Goal: Task Accomplishment & Management: Manage account settings

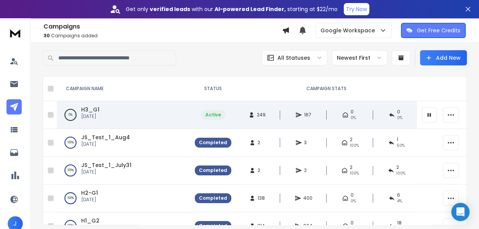
click at [196, 114] on td "Active" at bounding box center [213, 115] width 46 height 28
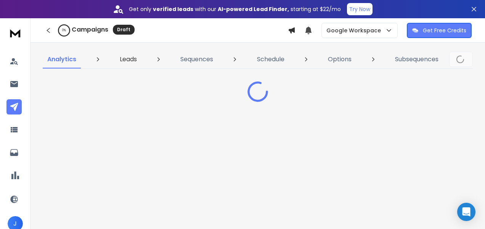
click at [130, 56] on p "Leads" at bounding box center [128, 59] width 17 height 9
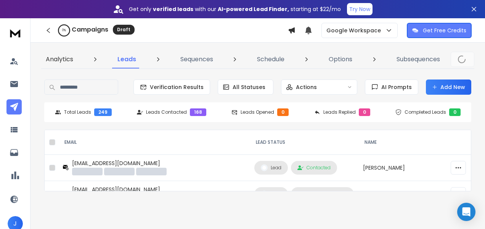
click at [69, 56] on p "Analytics" at bounding box center [59, 59] width 27 height 9
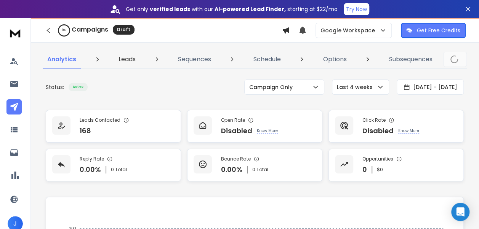
click at [137, 60] on link "Leads" at bounding box center [127, 59] width 26 height 18
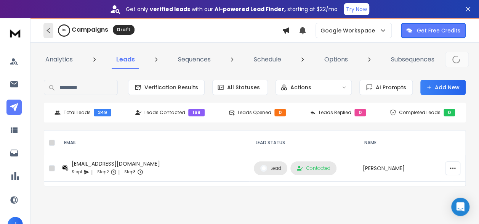
click at [51, 26] on button at bounding box center [48, 30] width 10 height 15
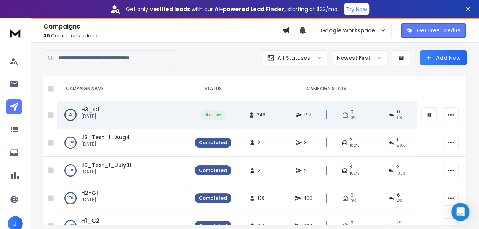
click at [117, 125] on td "0 % H3_G1 2 days ago" at bounding box center [123, 115] width 133 height 28
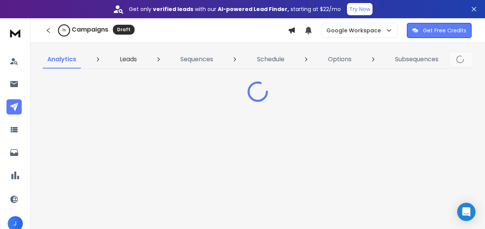
click at [132, 63] on p "Leads" at bounding box center [128, 59] width 17 height 9
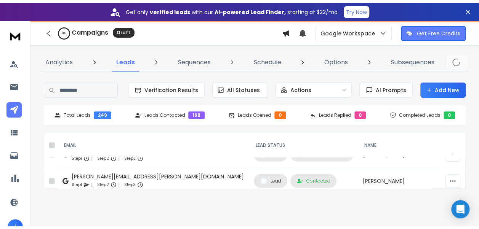
scroll to position [1172, 0]
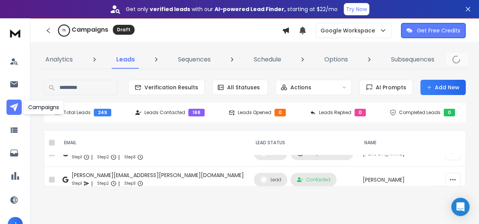
click at [17, 103] on icon at bounding box center [14, 107] width 9 height 9
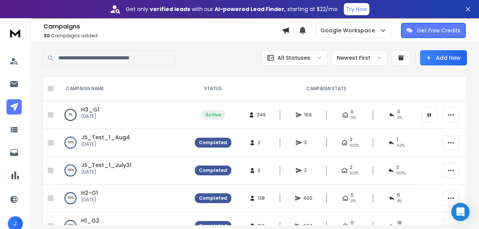
click at [21, 101] on link at bounding box center [13, 106] width 15 height 15
click at [15, 102] on link at bounding box center [13, 106] width 15 height 15
click at [230, 37] on p "30 Campaigns added" at bounding box center [162, 36] width 239 height 6
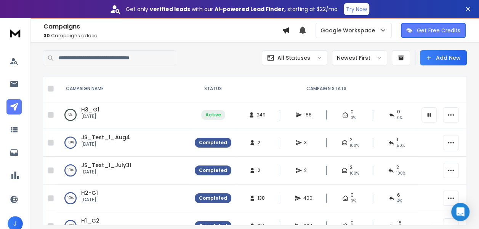
click at [230, 37] on p "30 Campaigns added" at bounding box center [162, 36] width 239 height 6
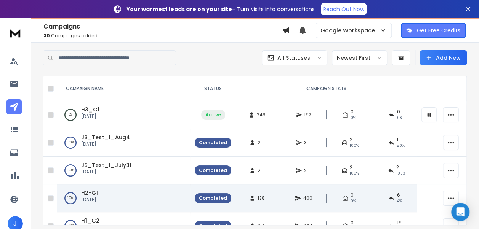
scroll to position [8, 0]
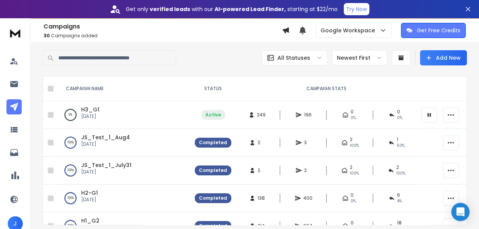
click at [203, 41] on div "Campaigns 30 Campaigns added Google Workspace Get Free Credits" at bounding box center [239, 30] width 479 height 24
click at [15, 158] on link at bounding box center [13, 152] width 15 height 15
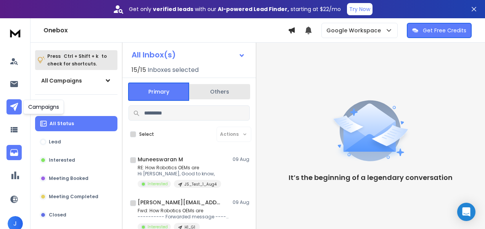
click at [10, 109] on icon at bounding box center [14, 107] width 9 height 9
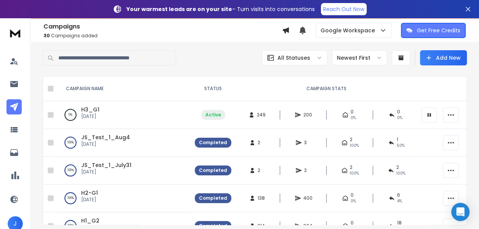
click at [201, 35] on p "30 Campaigns added" at bounding box center [162, 36] width 239 height 6
click at [200, 24] on h1 "Campaigns" at bounding box center [162, 26] width 239 height 9
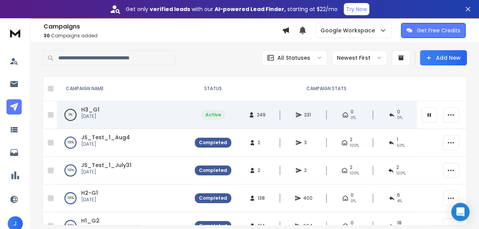
click at [448, 119] on button "button" at bounding box center [451, 114] width 16 height 15
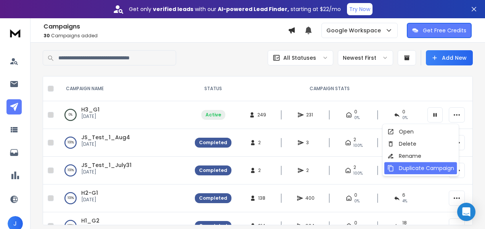
click at [435, 167] on div "Duplicate Campaign" at bounding box center [420, 169] width 67 height 8
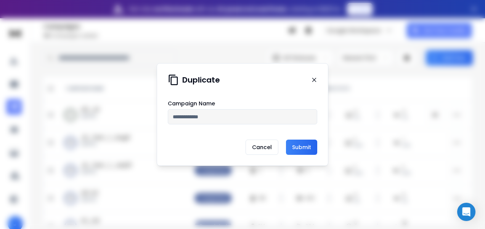
click at [255, 121] on input "text" at bounding box center [242, 116] width 149 height 15
type input "*****"
click at [299, 146] on button "Submit" at bounding box center [301, 147] width 31 height 15
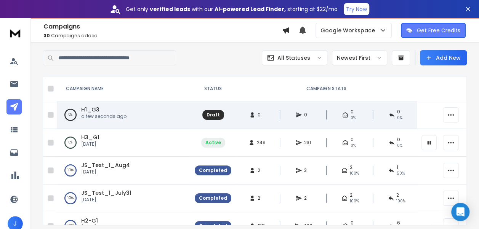
click at [66, 113] on div "0 %" at bounding box center [70, 115] width 12 height 12
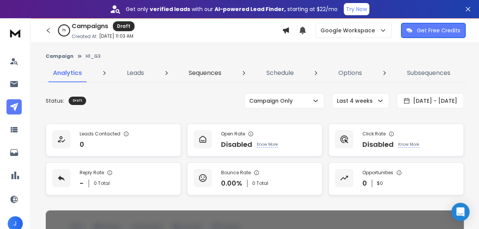
click at [204, 54] on div "Campaign H1_G3" at bounding box center [255, 56] width 424 height 12
click at [204, 67] on link "Sequences" at bounding box center [205, 73] width 42 height 18
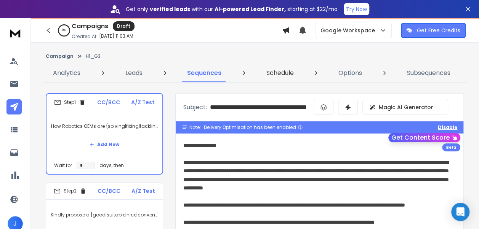
click at [276, 74] on p "Schedule" at bounding box center [279, 73] width 27 height 9
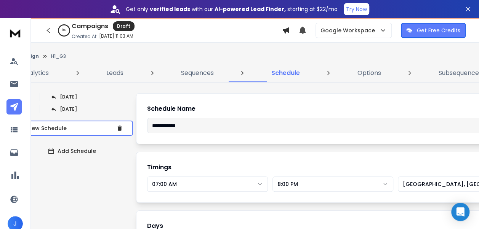
click at [77, 96] on p "Mon Aug 11 2025" at bounding box center [68, 97] width 17 height 6
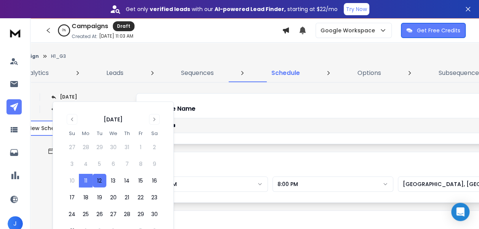
click at [102, 177] on button "12" at bounding box center [100, 181] width 14 height 14
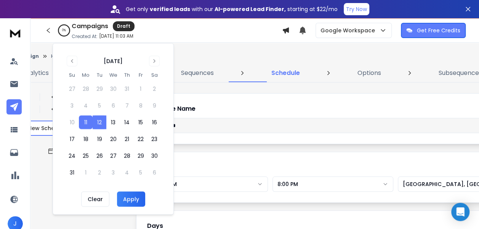
scroll to position [63, 0]
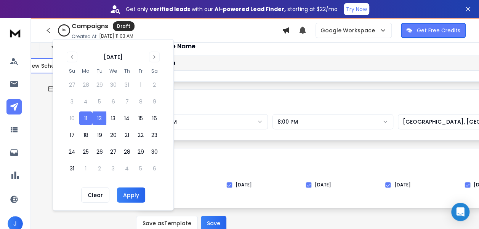
click at [102, 117] on button "12" at bounding box center [100, 119] width 14 height 14
click at [129, 196] on button "Apply" at bounding box center [131, 195] width 28 height 15
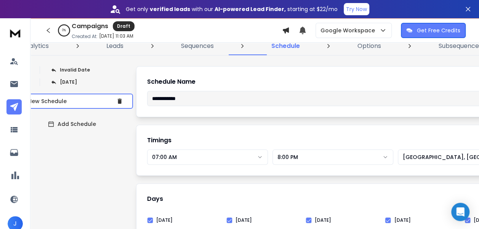
scroll to position [27, 0]
click at [90, 71] on p "Invalid Date" at bounding box center [75, 70] width 30 height 6
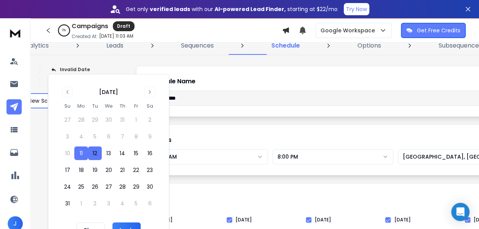
click at [96, 152] on button "12" at bounding box center [95, 154] width 14 height 14
click at [120, 225] on button "Apply" at bounding box center [126, 230] width 28 height 15
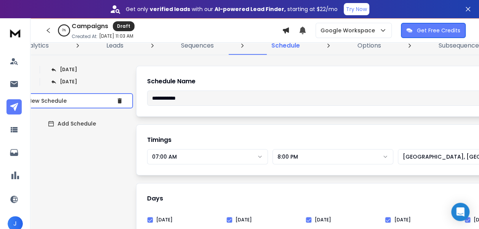
click at [77, 82] on p "Fri Aug 15 2025" at bounding box center [68, 82] width 17 height 6
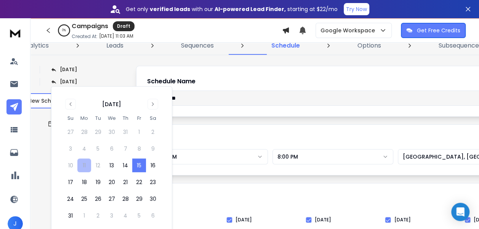
click at [143, 166] on button "15" at bounding box center [139, 166] width 14 height 14
click at [83, 180] on button "18" at bounding box center [84, 183] width 14 height 14
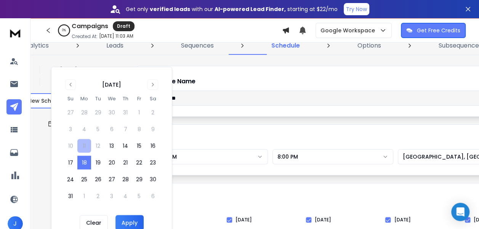
scroll to position [74, 0]
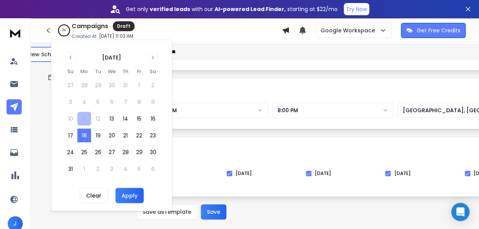
click at [132, 198] on button "Apply" at bounding box center [130, 195] width 28 height 15
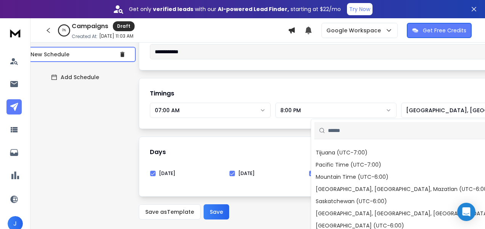
scroll to position [56, 0]
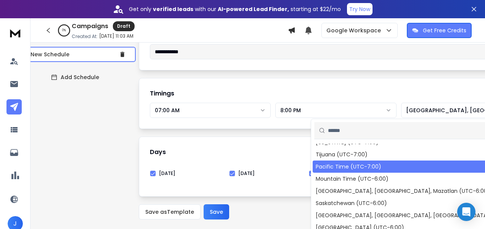
click at [369, 163] on div "Pacific Time (UTC-7:00)" at bounding box center [349, 167] width 66 height 8
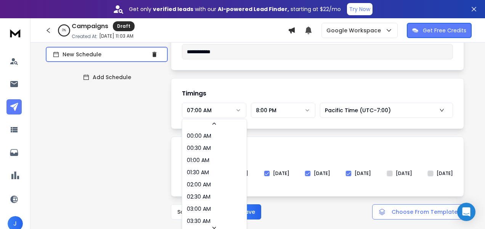
click at [219, 113] on button "07:00 AM" at bounding box center [214, 110] width 64 height 15
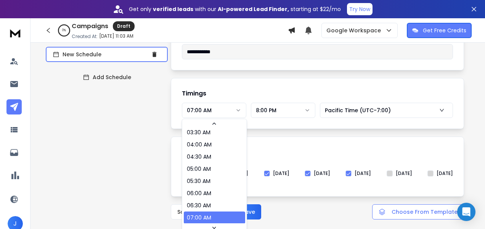
select select "********"
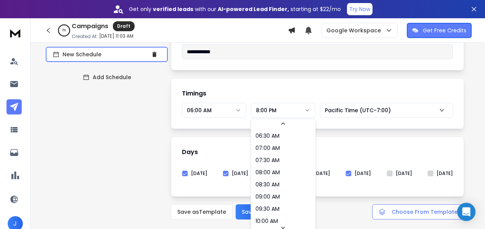
click at [276, 109] on button "8:00 PM" at bounding box center [283, 110] width 64 height 15
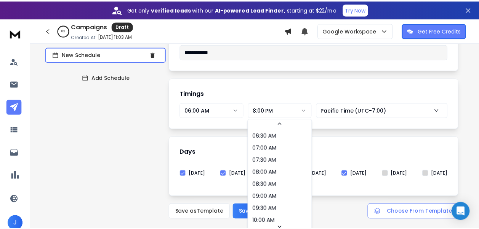
scroll to position [247, 0]
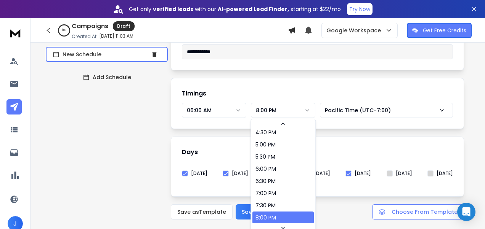
select select "********"
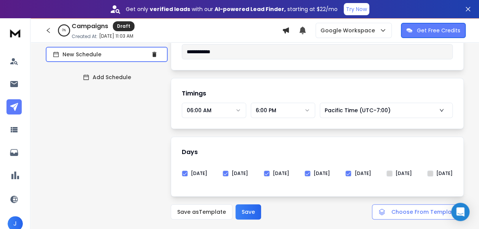
click at [361, 140] on div "Days Monday Tuesday Wednesday Thursday Friday Saturday Sunday" at bounding box center [317, 167] width 293 height 60
click at [197, 175] on label "Monday" at bounding box center [199, 174] width 16 height 6
click at [188, 175] on button "Monday" at bounding box center [185, 174] width 6 height 6
click at [289, 173] on label "Wednesday" at bounding box center [281, 174] width 16 height 6
click at [270, 173] on button "Wednesday" at bounding box center [267, 174] width 6 height 6
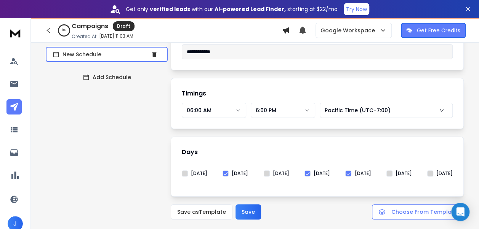
click at [358, 178] on div "Friday" at bounding box center [358, 173] width 26 height 15
click at [358, 172] on div "Friday" at bounding box center [358, 174] width 26 height 6
click at [351, 172] on button "Friday" at bounding box center [348, 174] width 6 height 6
click at [185, 173] on button "Monday" at bounding box center [185, 174] width 6 height 6
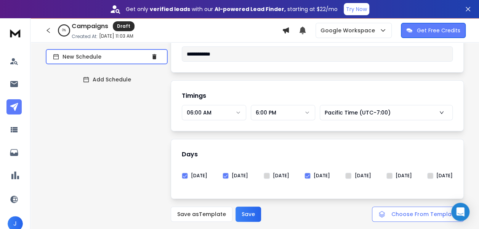
scroll to position [74, 0]
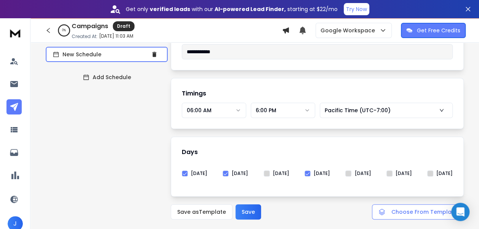
click at [246, 213] on button "Save" at bounding box center [249, 212] width 26 height 15
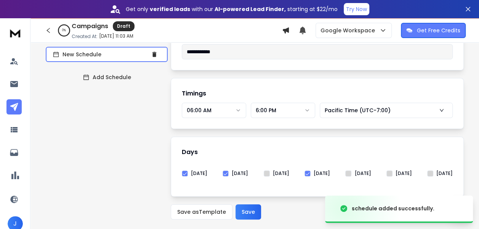
click at [252, 209] on button "Save" at bounding box center [249, 212] width 26 height 15
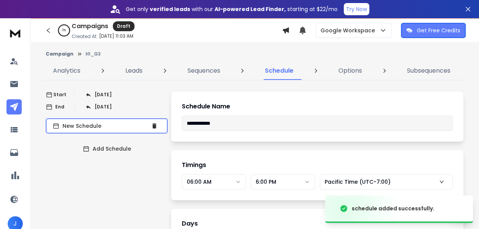
scroll to position [6, 0]
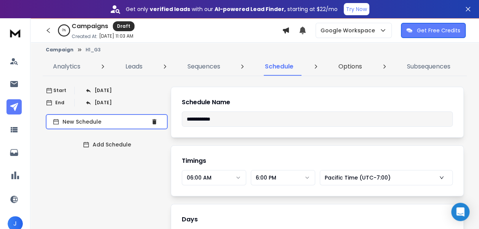
click at [349, 72] on link "Options" at bounding box center [350, 67] width 33 height 18
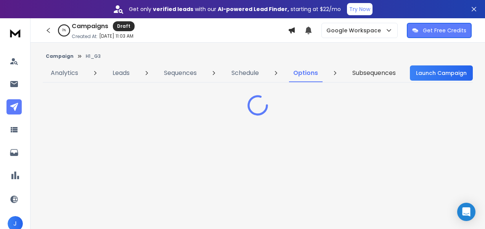
select select "*"
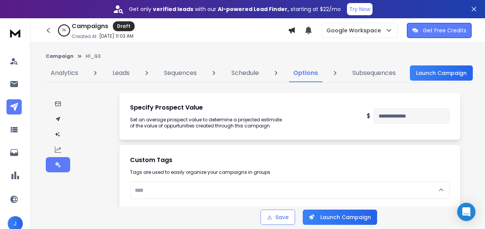
scroll to position [1457, 0]
click at [282, 216] on button "Save" at bounding box center [277, 217] width 35 height 15
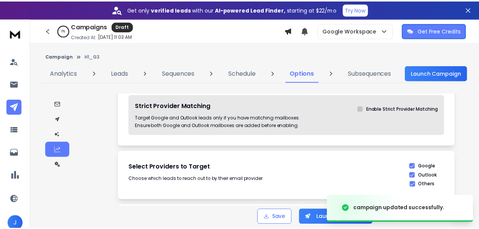
scroll to position [1085, 0]
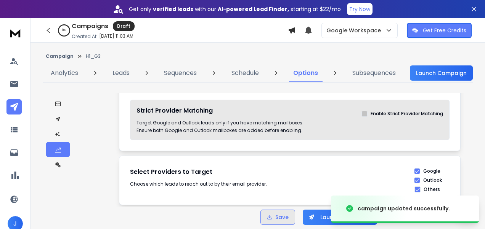
click at [271, 224] on button "Save" at bounding box center [277, 217] width 35 height 15
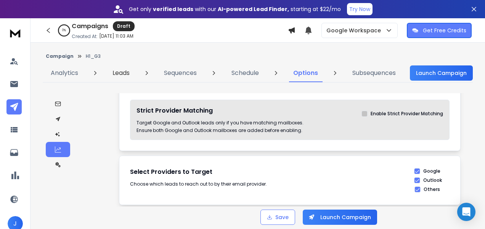
click at [123, 70] on p "Leads" at bounding box center [120, 73] width 17 height 9
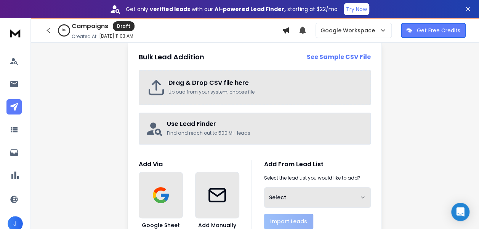
scroll to position [93, 0]
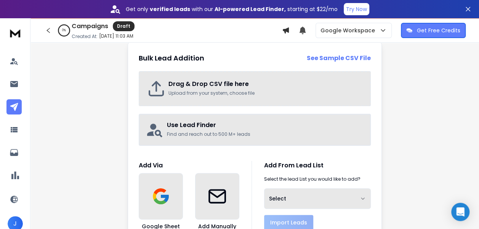
click at [246, 86] on h2 "Drag & Drop CSV file here" at bounding box center [265, 84] width 194 height 9
type input "**********"
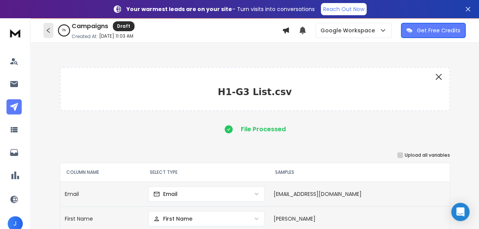
click at [50, 30] on icon at bounding box center [48, 30] width 7 height 7
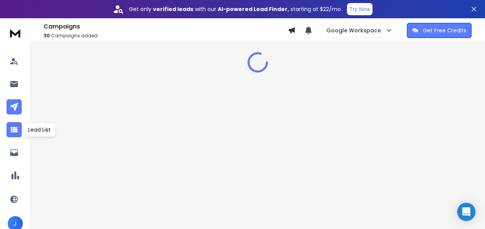
click at [16, 130] on icon at bounding box center [14, 129] width 7 height 5
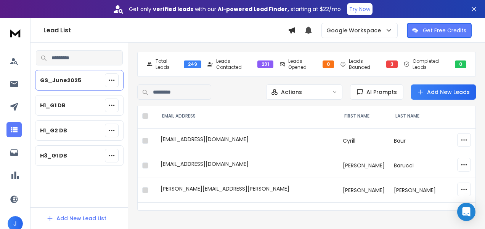
click at [76, 218] on button "Add New Lead List" at bounding box center [76, 218] width 72 height 15
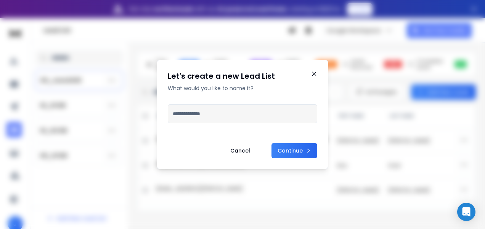
click at [220, 111] on input at bounding box center [242, 113] width 149 height 19
type input "********"
click at [298, 152] on button "Continue" at bounding box center [294, 150] width 46 height 15
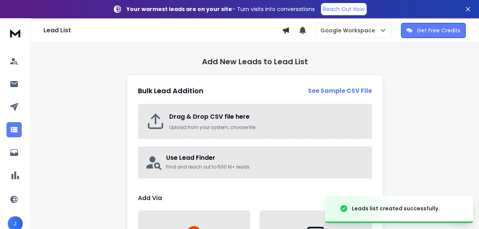
click at [221, 118] on h2 "Drag & Drop CSV file here" at bounding box center [266, 116] width 194 height 9
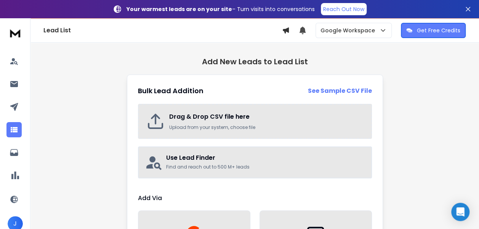
type input "**********"
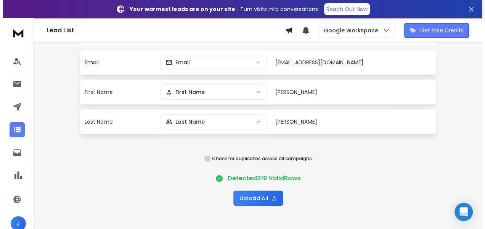
scroll to position [185, 0]
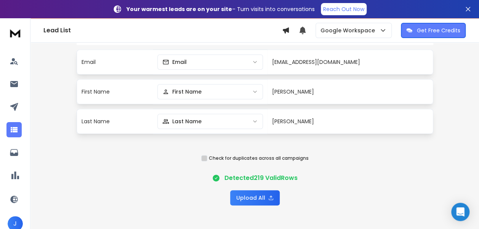
click at [252, 201] on button "Upload All" at bounding box center [255, 198] width 50 height 15
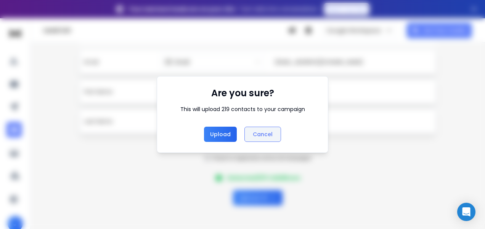
click at [216, 132] on button "Upload" at bounding box center [220, 134] width 33 height 15
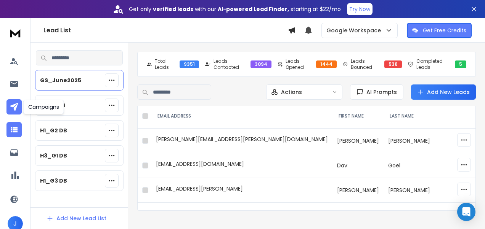
click at [15, 104] on icon at bounding box center [14, 107] width 9 height 9
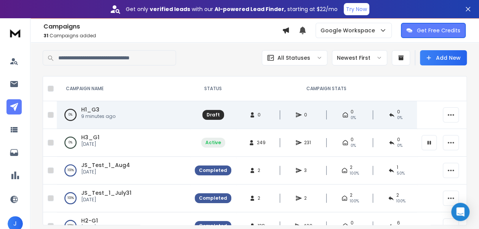
click at [132, 116] on div "0 % H1_G3 9 minutes ago" at bounding box center [123, 115] width 118 height 18
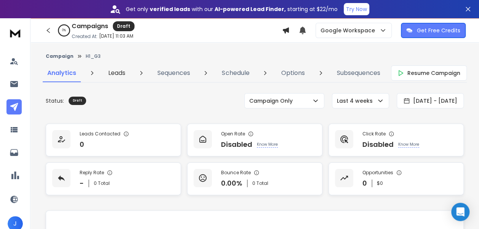
click at [120, 71] on p "Leads" at bounding box center [116, 73] width 17 height 9
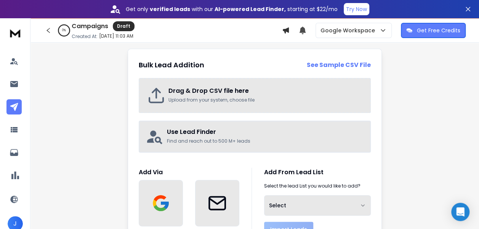
scroll to position [116, 0]
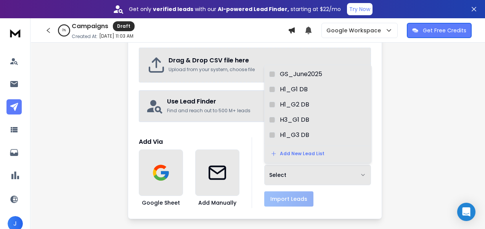
click at [287, 169] on button "Select" at bounding box center [317, 175] width 107 height 21
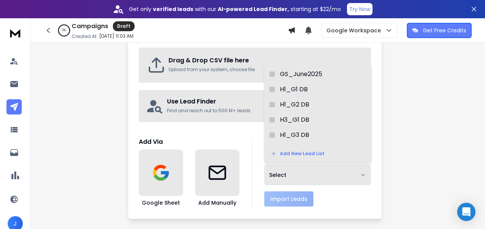
click at [302, 138] on div "H1_G3 DB" at bounding box center [294, 135] width 29 height 9
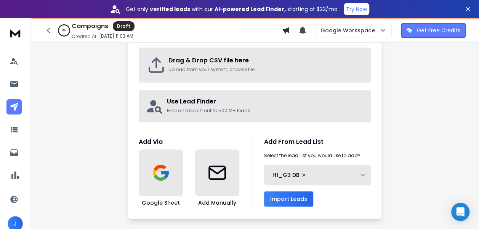
click at [297, 194] on button "Import Leads" at bounding box center [288, 199] width 49 height 15
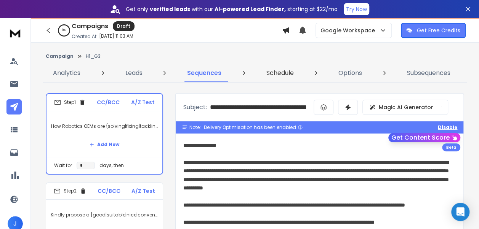
click at [287, 70] on p "Schedule" at bounding box center [279, 73] width 27 height 9
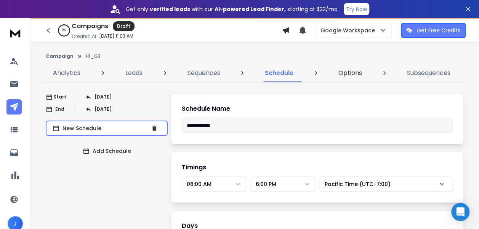
click at [340, 72] on p "Options" at bounding box center [351, 73] width 24 height 9
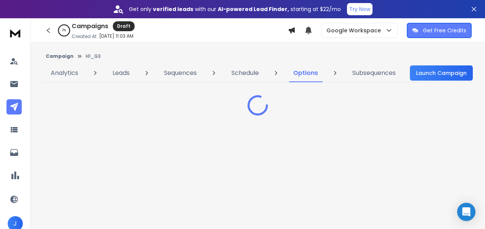
select select "*"
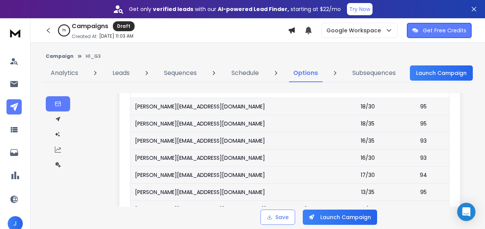
scroll to position [68, 0]
click at [269, 222] on button "Save" at bounding box center [277, 217] width 35 height 15
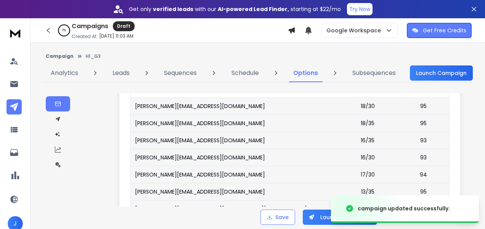
click at [316, 217] on button "Launch Campaign" at bounding box center [340, 217] width 74 height 15
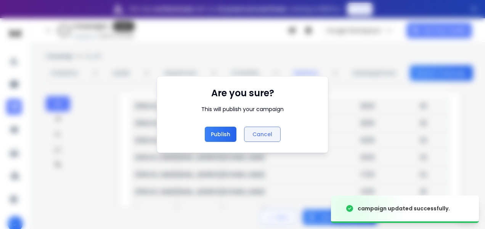
click at [217, 132] on button "Publish" at bounding box center [221, 134] width 32 height 15
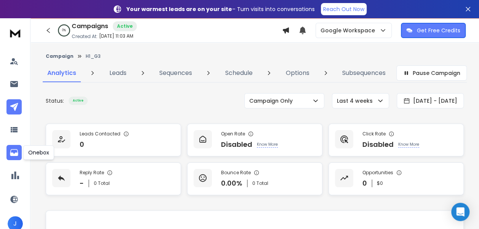
click at [16, 152] on icon at bounding box center [14, 152] width 9 height 9
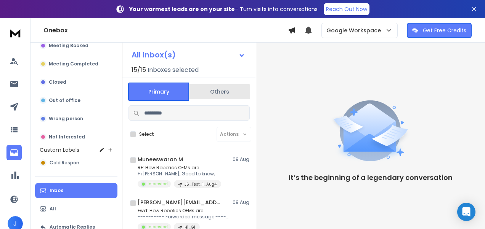
scroll to position [133, 0]
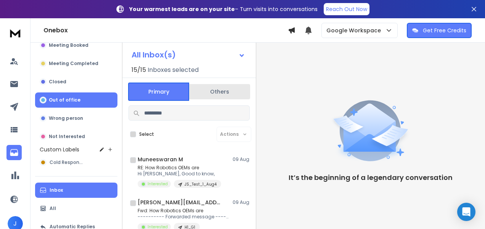
click at [86, 101] on button "Out of office" at bounding box center [76, 100] width 82 height 15
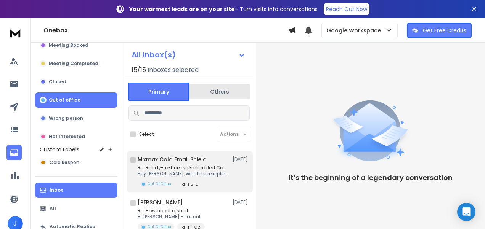
click at [240, 172] on div "Re: Ready-to-License Embedded Cameras for Hey Emily, Want more replies to Out O…" at bounding box center [194, 176] width 112 height 23
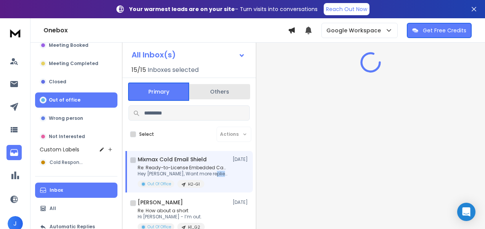
click at [240, 172] on div "Re: Ready-to-License Embedded Cameras for Hey Emily, Want more replies to Out O…" at bounding box center [194, 176] width 112 height 23
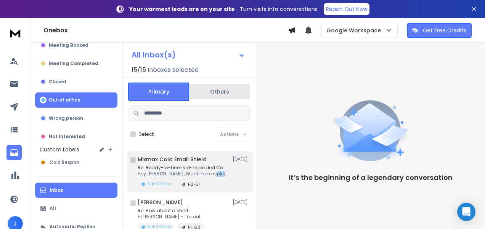
click at [240, 175] on div "Re: Ready-to-License Embedded Cameras for Hey Emily, Want more replies to Out O…" at bounding box center [194, 176] width 112 height 23
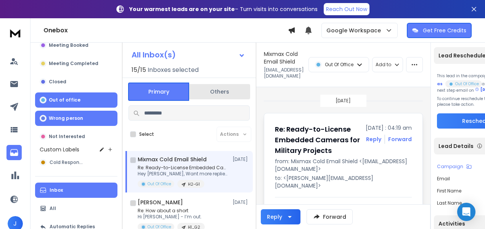
scroll to position [0, 0]
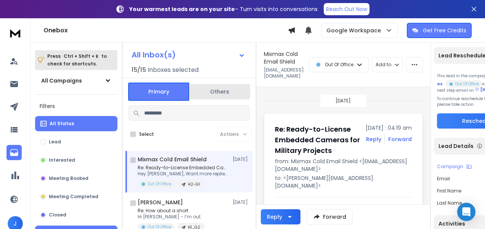
click at [58, 131] on button "All Status" at bounding box center [76, 123] width 82 height 15
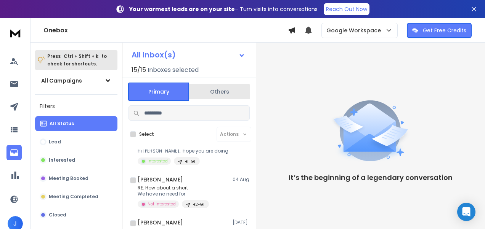
scroll to position [123, 0]
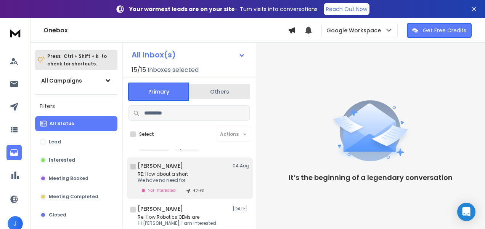
click at [184, 173] on p "RE: How about a short" at bounding box center [173, 175] width 71 height 6
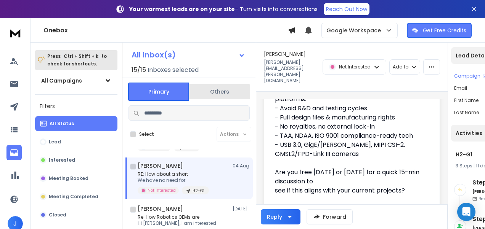
scroll to position [719, 0]
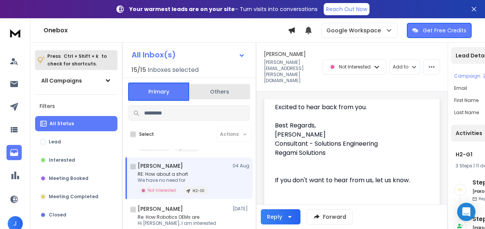
click at [375, 221] on p "View all 3 replies" at bounding box center [356, 224] width 37 height 6
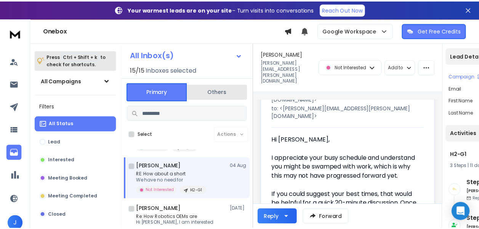
scroll to position [1628, 0]
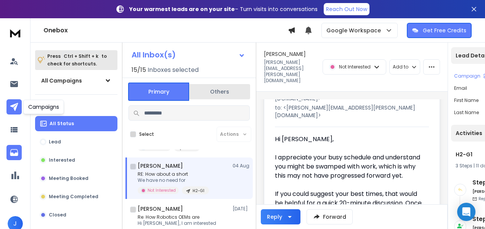
click at [19, 107] on link at bounding box center [13, 106] width 15 height 15
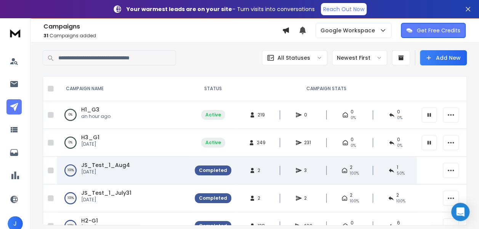
scroll to position [49, 0]
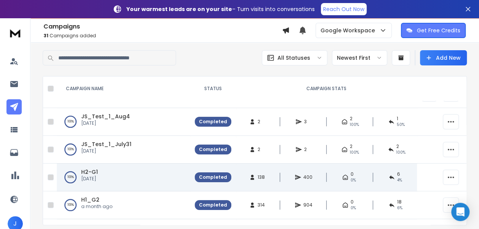
click at [98, 176] on p "[DATE]" at bounding box center [89, 179] width 17 height 6
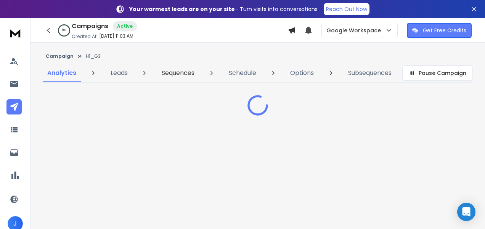
click at [166, 72] on p "Sequences" at bounding box center [178, 73] width 33 height 9
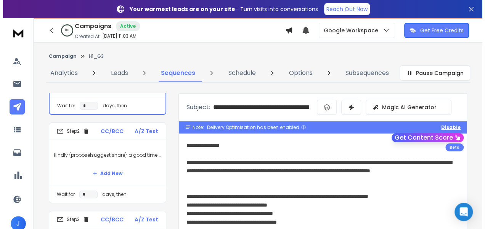
scroll to position [60, 0]
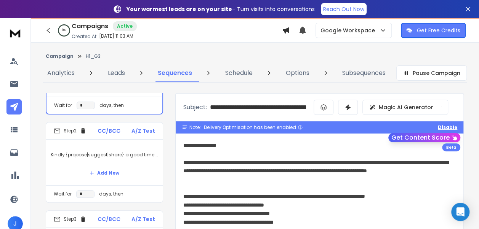
click at [152, 175] on div "Add New" at bounding box center [104, 173] width 107 height 15
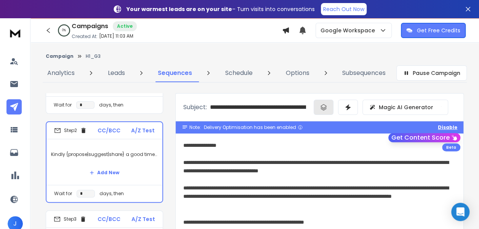
drag, startPoint x: 324, startPoint y: 112, endPoint x: 319, endPoint y: 108, distance: 6.3
click at [319, 108] on button at bounding box center [324, 107] width 20 height 15
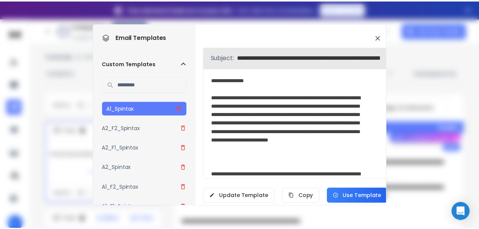
scroll to position [0, 0]
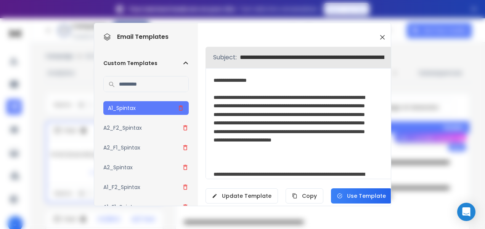
click at [379, 38] on icon at bounding box center [382, 37] width 7 height 7
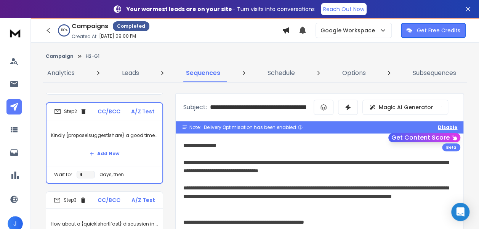
scroll to position [79, 0]
click at [124, 223] on p "How about a {quick|short|fast} discussion in the {next week|upcoming week|week …" at bounding box center [104, 224] width 107 height 21
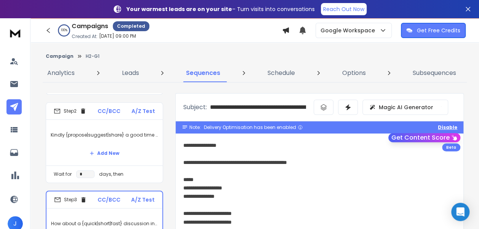
click at [144, 149] on div "Add New" at bounding box center [104, 153] width 107 height 15
type input "**********"
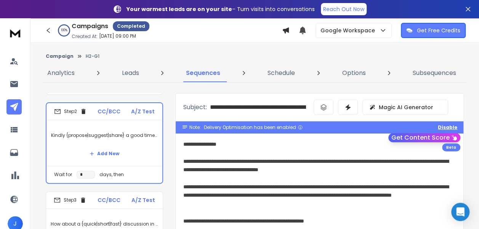
scroll to position [0, 0]
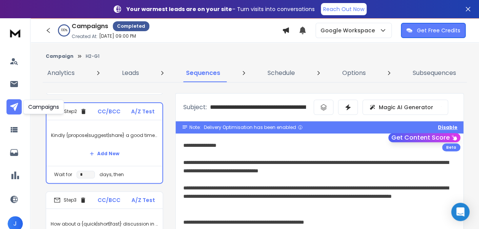
click at [18, 114] on link at bounding box center [13, 106] width 15 height 15
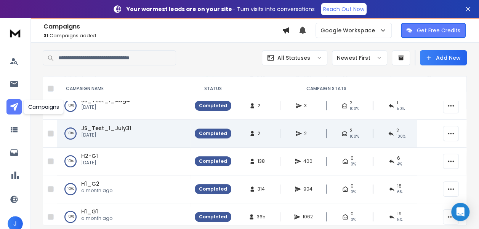
scroll to position [68, 0]
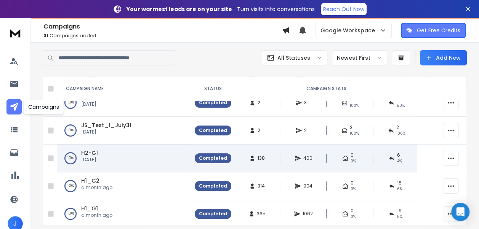
click at [125, 158] on div "100 % H2-G1 18 days ago" at bounding box center [123, 158] width 118 height 18
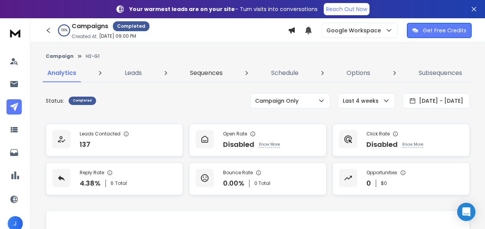
click at [212, 72] on p "Sequences" at bounding box center [206, 73] width 33 height 9
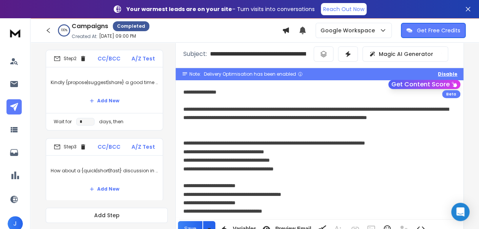
scroll to position [74, 0]
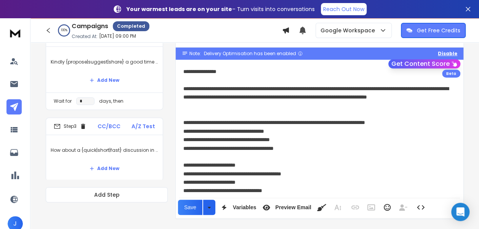
click at [129, 151] on p "How about a {quick|short|fast} discussion in the {next week|upcoming week|week …" at bounding box center [104, 150] width 107 height 21
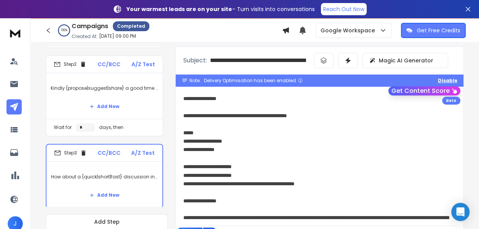
scroll to position [50, 0]
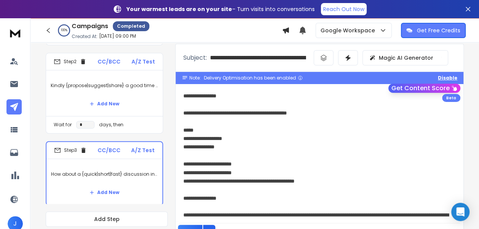
click at [125, 89] on p "Kindly {propose|suggest|share} a good time for a {quick|short} discussion" at bounding box center [104, 85] width 107 height 21
type input "**********"
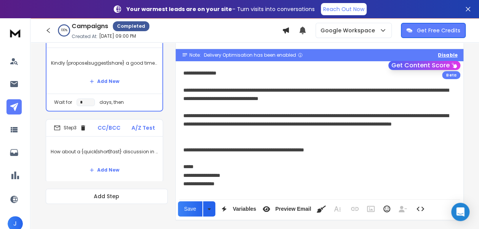
scroll to position [0, 0]
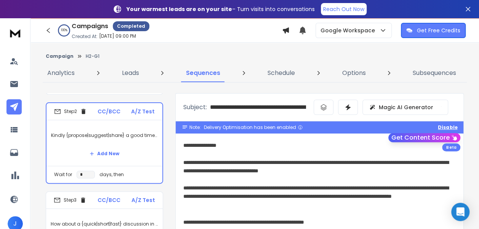
click at [54, 28] on div "100 % Campaigns Completed Created At: Jul 24, 2025, 09:00 PM" at bounding box center [96, 30] width 106 height 18
click at [50, 32] on icon at bounding box center [48, 30] width 7 height 7
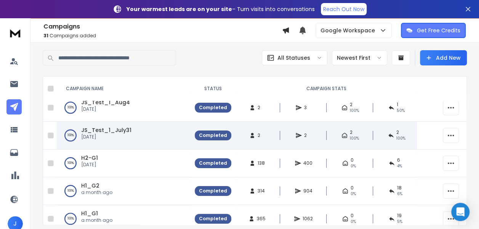
scroll to position [63, 0]
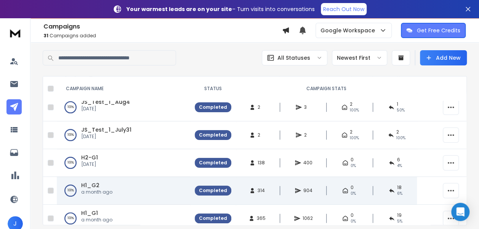
click at [143, 186] on div "100 % H1_G2 a month ago" at bounding box center [123, 191] width 118 height 18
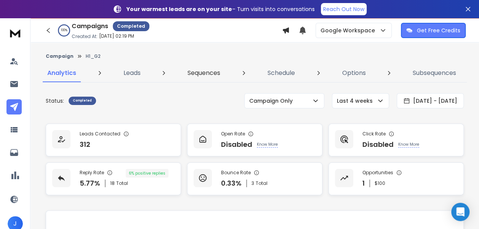
click at [200, 75] on p "Sequences" at bounding box center [204, 73] width 33 height 9
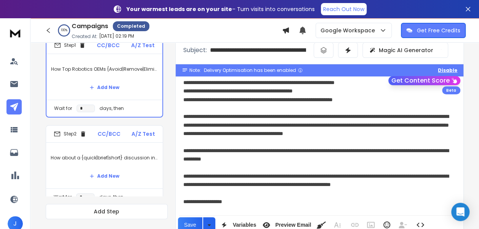
scroll to position [74, 0]
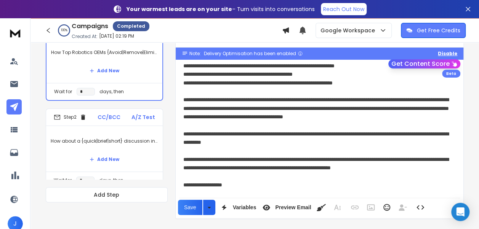
click at [105, 143] on p "How about a {quick|brief|short} discussion in the next week" at bounding box center [104, 141] width 107 height 21
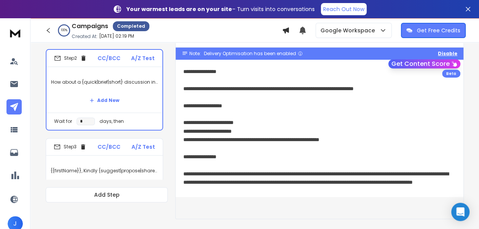
scroll to position [79, 0]
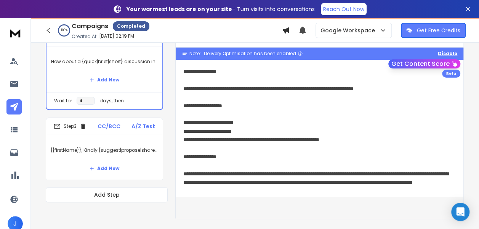
click at [109, 151] on p "{{firstName}}, Kindly {suggest|propose|share} a good time for a {quick|short|br…" at bounding box center [104, 150] width 107 height 21
type input "**********"
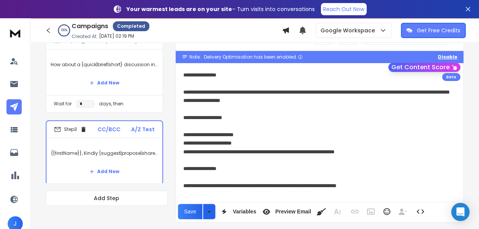
scroll to position [74, 0]
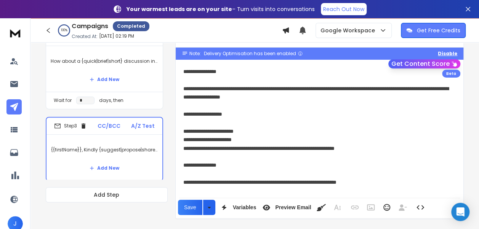
click at [54, 26] on div "100 % Campaigns Completed Created At: Jul 13, 2025, 02:19 PM" at bounding box center [96, 30] width 106 height 18
click at [49, 29] on icon at bounding box center [48, 30] width 7 height 7
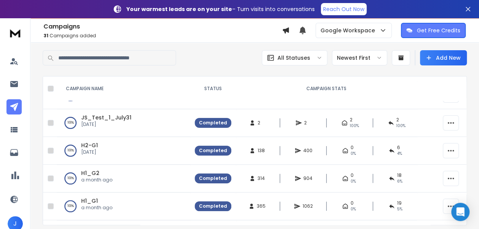
scroll to position [83, 0]
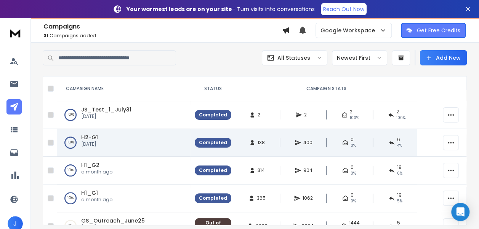
click at [167, 136] on div "100 % H2-G1 18 days ago" at bounding box center [123, 143] width 118 height 18
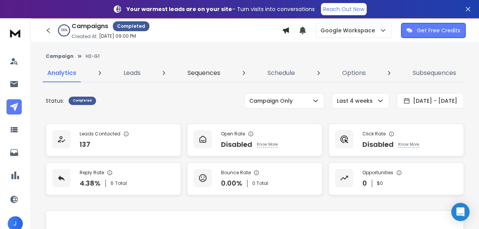
click at [198, 69] on p "Sequences" at bounding box center [204, 73] width 33 height 9
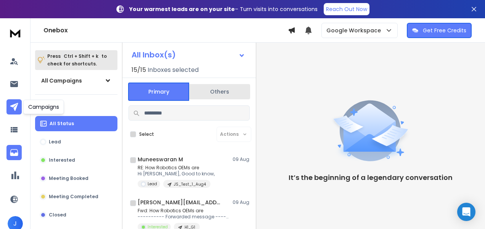
click at [14, 103] on icon at bounding box center [14, 107] width 9 height 9
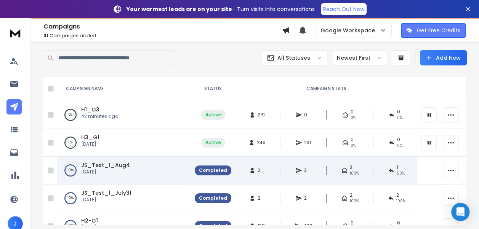
click at [144, 162] on div "100 % JS_Test_1_Aug4 [DATE]" at bounding box center [123, 171] width 118 height 18
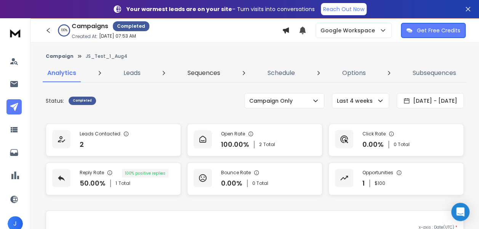
click at [211, 77] on p "Sequences" at bounding box center [204, 73] width 33 height 9
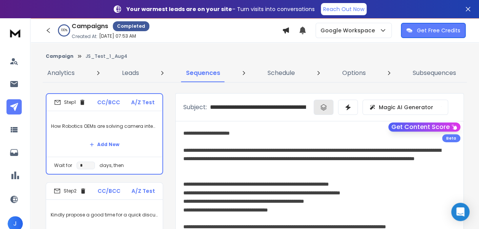
click at [329, 111] on button at bounding box center [324, 107] width 20 height 15
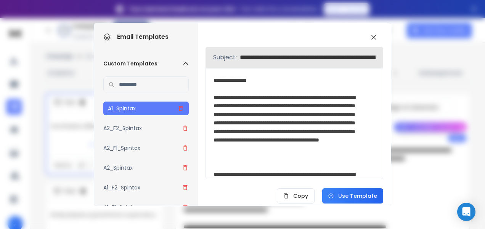
click at [127, 112] on h3 "A2_F2_Spintax" at bounding box center [122, 109] width 28 height 8
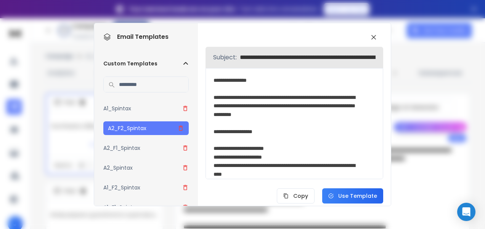
click at [160, 112] on div "A2_F1_Spintax" at bounding box center [146, 109] width 86 height 8
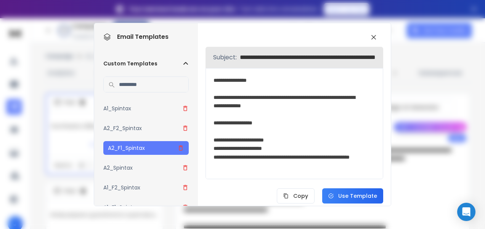
click at [126, 112] on h3 "A2_Spintax" at bounding box center [117, 109] width 28 height 8
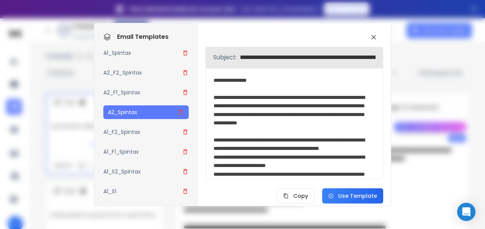
scroll to position [56, 0]
click at [135, 127] on div "A1_F2_Spintax" at bounding box center [146, 132] width 86 height 14
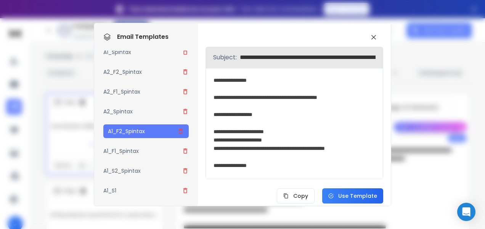
click at [134, 156] on div "A1_F1_Spintax" at bounding box center [146, 151] width 86 height 14
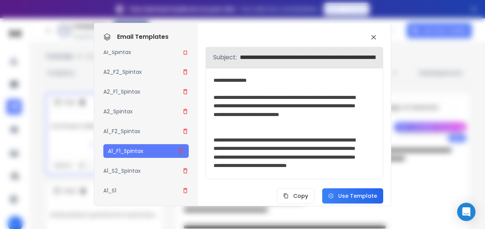
click at [131, 56] on h3 "A1_F2_Spintax" at bounding box center [117, 52] width 28 height 8
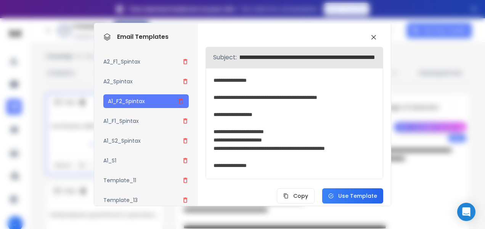
scroll to position [0, 235]
click at [143, 26] on div "A1_F1_Spintax" at bounding box center [146, 22] width 86 height 8
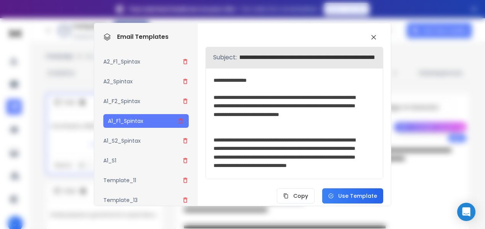
scroll to position [0, 136]
click at [131, 26] on h3 "A1_S2_Spintax" at bounding box center [117, 22] width 28 height 8
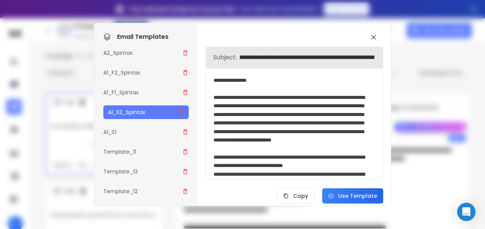
scroll to position [116, 0]
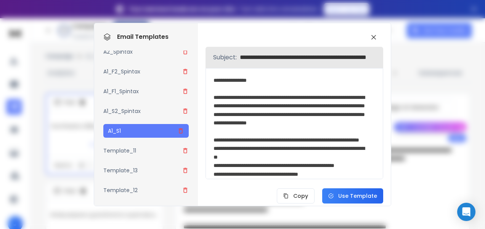
scroll to position [0, 40]
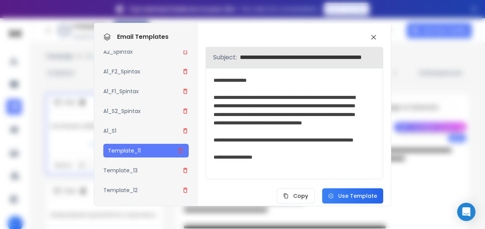
scroll to position [0, 0]
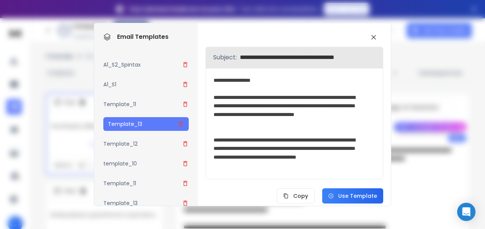
scroll to position [0, 4]
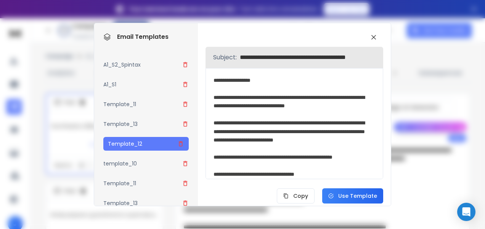
scroll to position [0, 3]
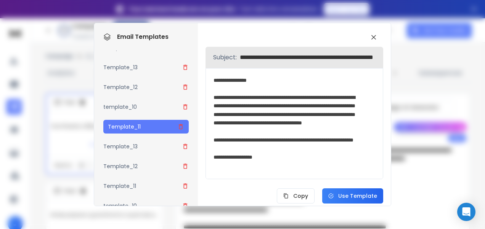
scroll to position [220, 0]
click at [148, 141] on div "Template_13" at bounding box center [146, 147] width 86 height 14
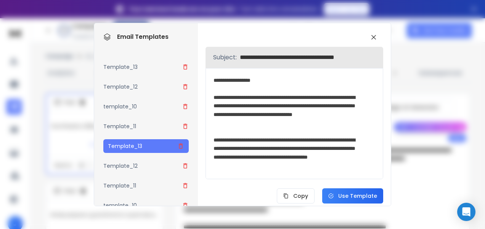
click at [142, 170] on div "Template_12" at bounding box center [146, 166] width 86 height 14
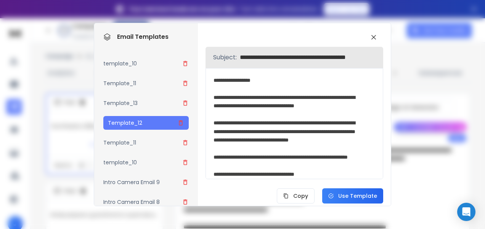
scroll to position [263, 0]
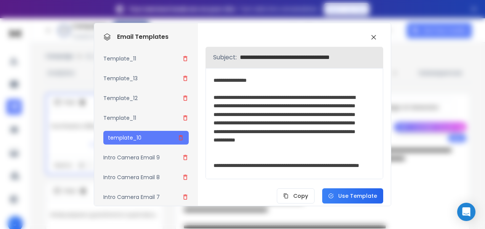
scroll to position [288, 0]
click at [132, 161] on div "Intro Camera Email 9" at bounding box center [146, 158] width 86 height 14
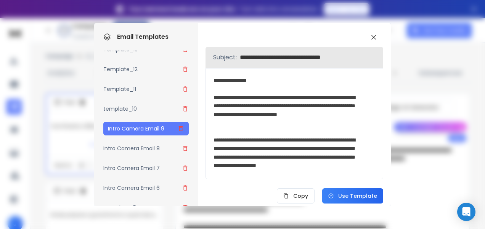
scroll to position [317, 0]
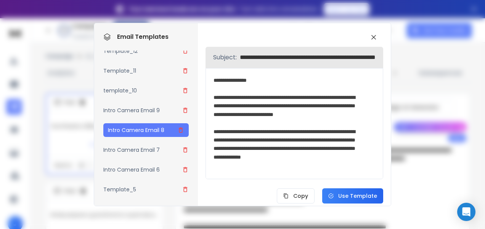
scroll to position [335, 0]
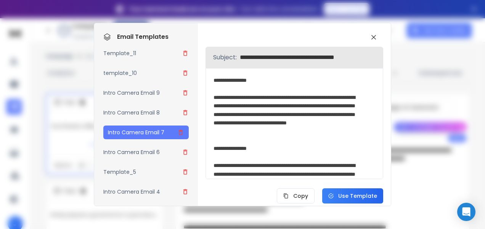
scroll to position [0, 0]
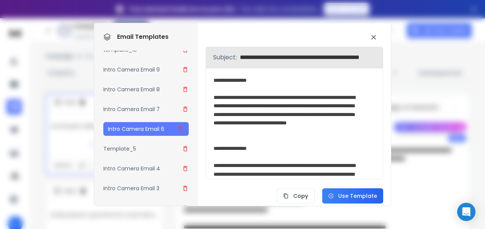
scroll to position [376, 0]
click at [141, 153] on div "Template_5" at bounding box center [146, 149] width 86 height 14
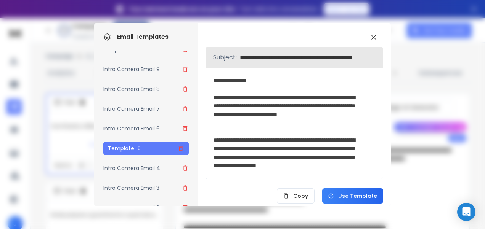
click at [152, 163] on div "Intro Camera Email 4" at bounding box center [146, 169] width 86 height 14
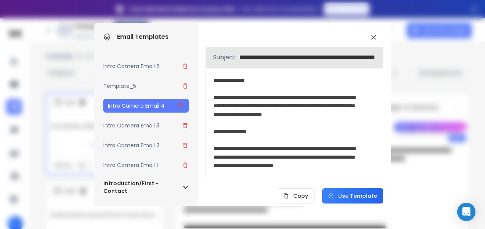
scroll to position [441, 0]
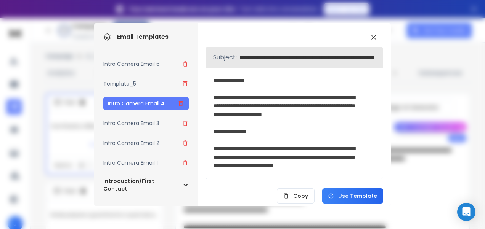
click at [120, 118] on div "Intro Camera Email 3" at bounding box center [146, 124] width 86 height 14
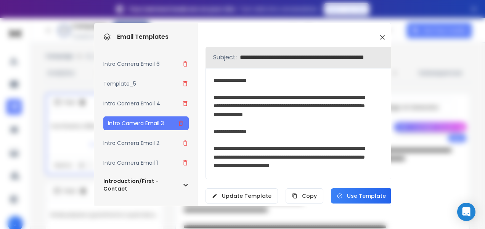
scroll to position [0, 30]
click at [275, 56] on input "**********" at bounding box center [309, 57] width 138 height 9
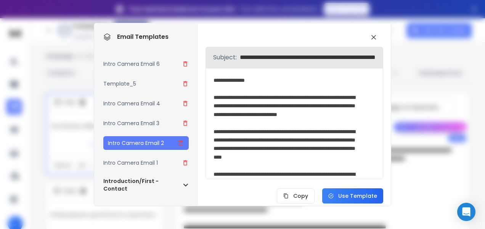
scroll to position [0, 42]
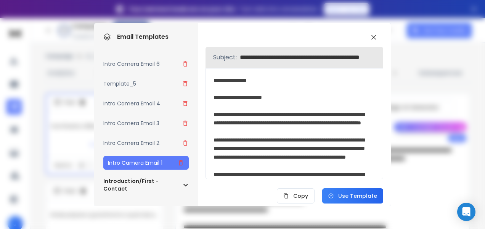
scroll to position [0, 34]
click at [151, 181] on button "Introduction/First - Contact" at bounding box center [146, 185] width 86 height 15
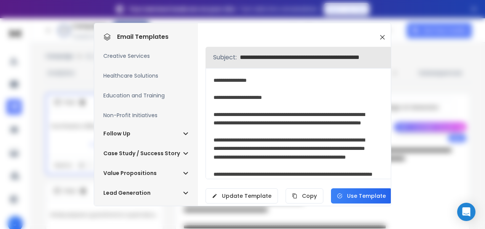
scroll to position [0, 31]
click at [297, 54] on input "**********" at bounding box center [309, 57] width 138 height 9
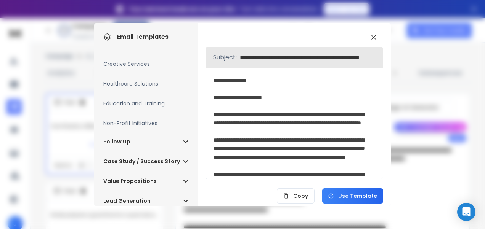
scroll to position [0, 0]
click at [145, 158] on button "Case Study / Success Story" at bounding box center [146, 162] width 86 height 8
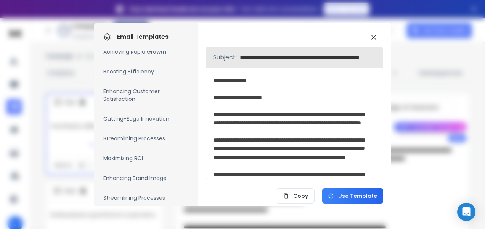
click at [142, 8] on h3 "Enhancing Brand Image" at bounding box center [134, 5] width 63 height 8
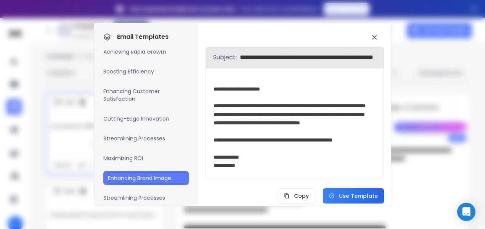
click at [141, 8] on h3 "Streamlining Processes" at bounding box center [134, 5] width 63 height 8
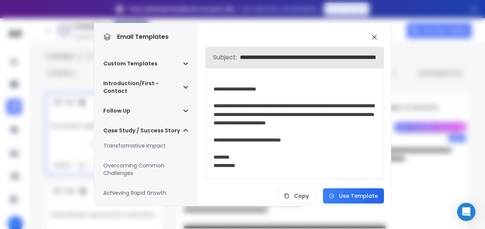
click at [146, 65] on h2 "Custom Templates" at bounding box center [130, 64] width 54 height 8
type input "**********"
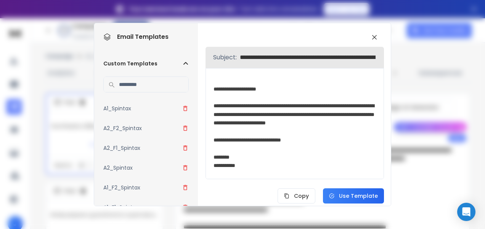
click at [125, 134] on div "A2_F2_Spintax" at bounding box center [146, 129] width 86 height 14
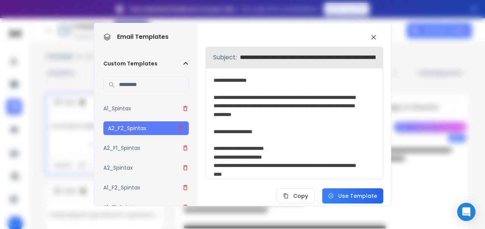
click at [127, 112] on h3 "A2_F1_Spintax" at bounding box center [117, 109] width 28 height 8
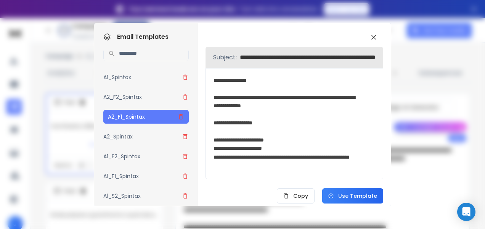
scroll to position [32, 0]
click at [143, 81] on div "A2_Spintax" at bounding box center [146, 77] width 86 height 8
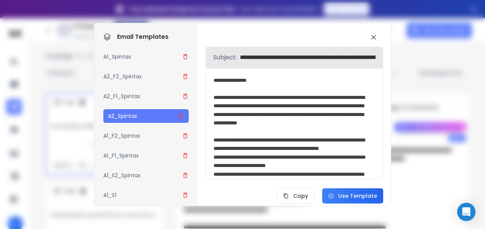
scroll to position [52, 0]
click at [143, 60] on div "A1_F2_Spintax" at bounding box center [146, 57] width 86 height 8
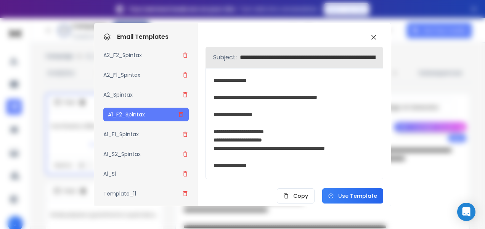
scroll to position [74, 0]
click at [143, 38] on div "A1_F1_Spintax" at bounding box center [146, 34] width 86 height 8
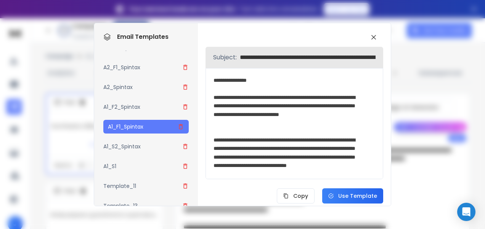
scroll to position [81, 0]
click at [131, 31] on h3 "A1_S2_Spintax" at bounding box center [117, 28] width 28 height 8
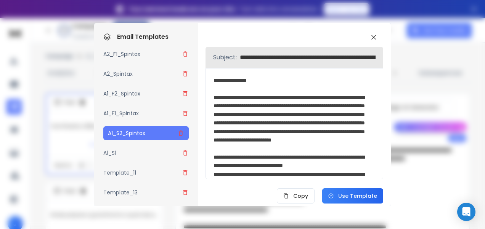
scroll to position [95, 0]
click at [140, 17] on div "A1_S1" at bounding box center [146, 14] width 86 height 8
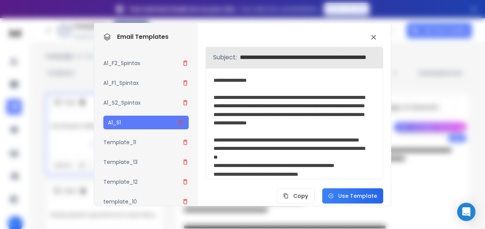
scroll to position [125, 0]
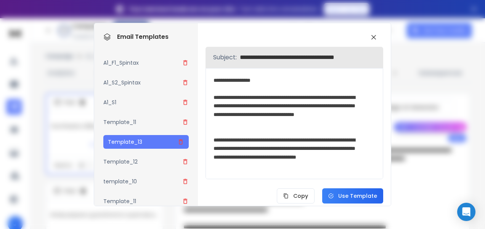
scroll to position [145, 0]
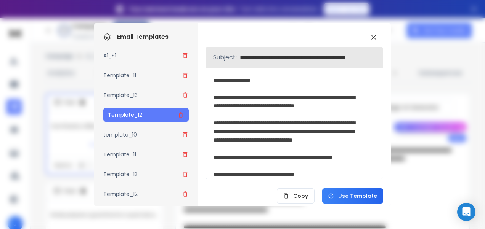
scroll to position [193, 0]
click at [131, 127] on div "template_10" at bounding box center [146, 134] width 86 height 14
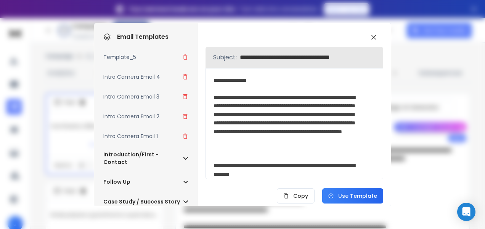
scroll to position [515, 0]
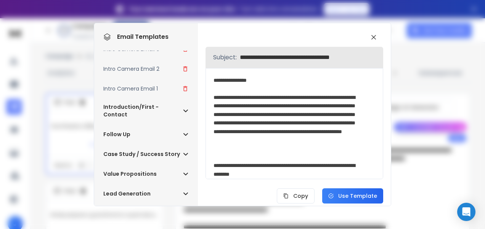
click at [140, 131] on button "Follow Up" at bounding box center [146, 135] width 86 height 8
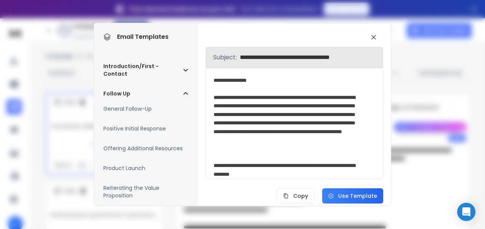
scroll to position [14, 0]
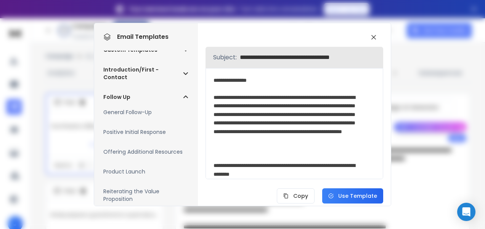
click at [147, 106] on div "General Follow-Up" at bounding box center [146, 113] width 86 height 14
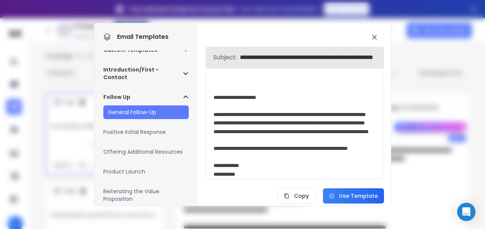
click at [144, 116] on h3 "Positive Initial Response" at bounding box center [132, 113] width 48 height 8
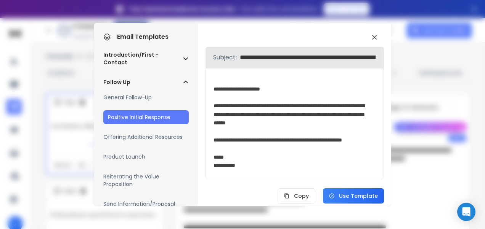
scroll to position [29, 0]
click at [144, 101] on h3 "Offering Additional Resources" at bounding box center [127, 97] width 48 height 8
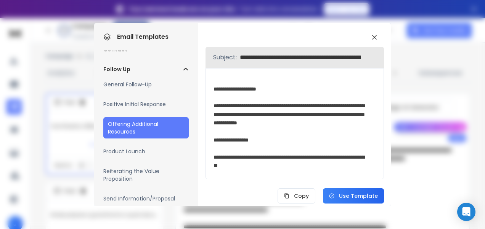
scroll to position [42, 0]
click at [143, 88] on h3 "Product Launch" at bounding box center [127, 84] width 48 height 8
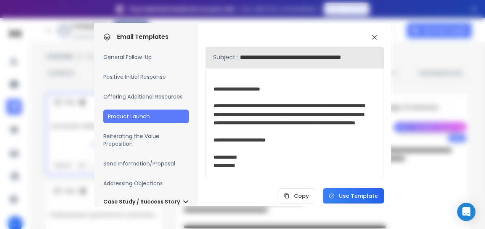
scroll to position [69, 0]
click at [139, 61] on h3 "Reiterating the Value Proposition" at bounding box center [127, 57] width 48 height 8
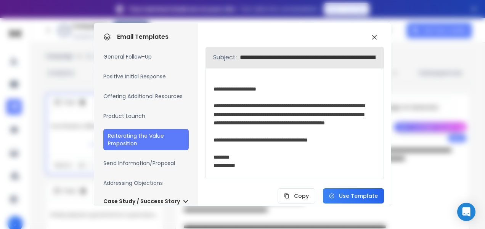
click at [136, 157] on div "Send Information/Proposal" at bounding box center [146, 164] width 86 height 14
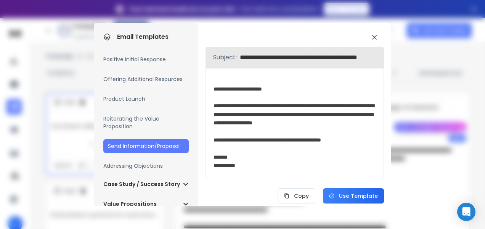
scroll to position [87, 0]
click at [136, 150] on div "General Follow-Up Positive Initial Response Offering Additional Resources Produ…" at bounding box center [146, 102] width 86 height 140
click at [136, 43] on h3 "Addressing Objections" at bounding box center [127, 39] width 48 height 8
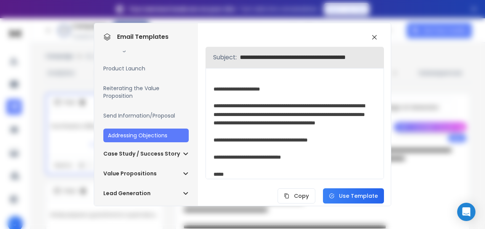
scroll to position [0, 0]
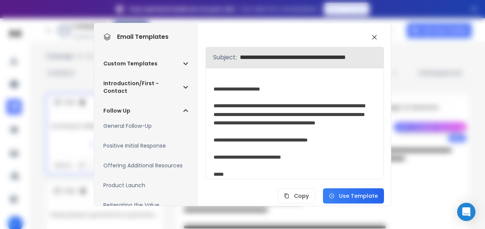
click at [133, 107] on button "Follow Up" at bounding box center [146, 111] width 86 height 8
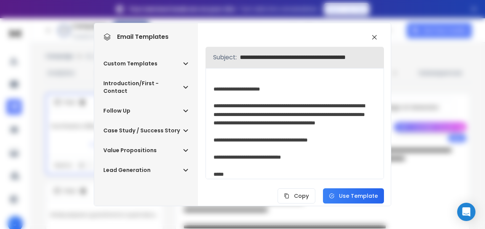
click at [139, 66] on h2 "Custom Templates" at bounding box center [130, 64] width 54 height 8
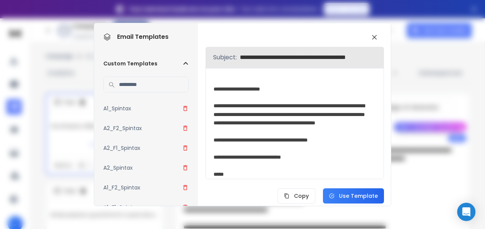
click at [140, 109] on div "A1_Spintax" at bounding box center [146, 109] width 86 height 8
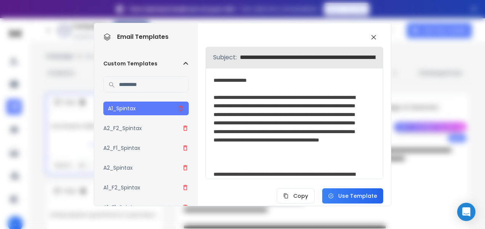
click at [143, 123] on div "A2_F2_Spintax" at bounding box center [146, 129] width 86 height 14
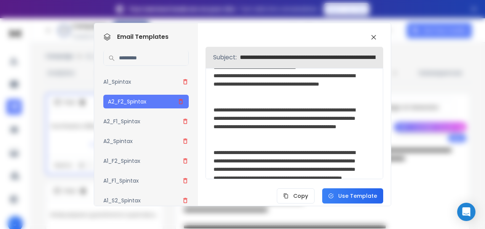
scroll to position [408, 0]
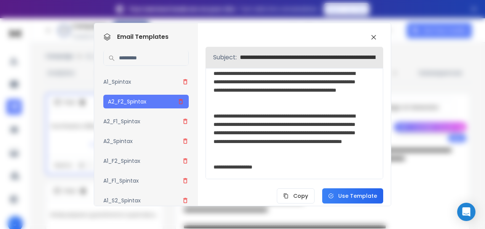
click at [137, 116] on div "A2_F1_Spintax" at bounding box center [146, 122] width 86 height 14
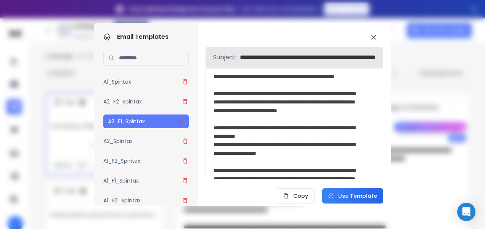
scroll to position [0, 0]
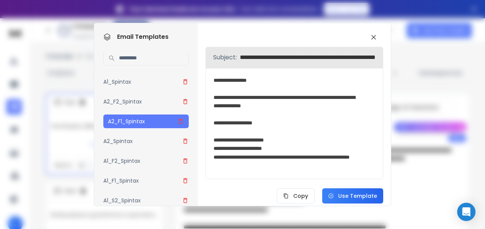
click at [144, 86] on div "A2_Spintax" at bounding box center [146, 82] width 86 height 8
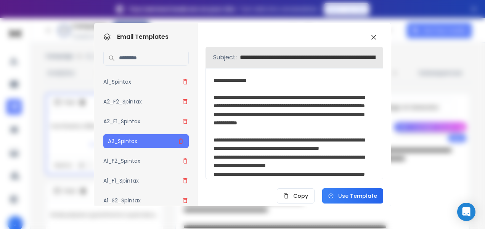
click at [145, 86] on div "A1_F2_Spintax" at bounding box center [146, 82] width 86 height 8
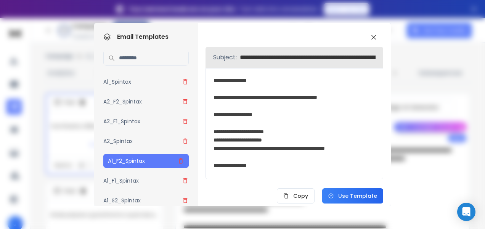
click at [151, 157] on div "A1_F2_Spintax" at bounding box center [146, 161] width 77 height 8
drag, startPoint x: 151, startPoint y: 157, endPoint x: 109, endPoint y: 159, distance: 42.3
click at [109, 159] on div "A1_F2_Spintax" at bounding box center [146, 161] width 77 height 8
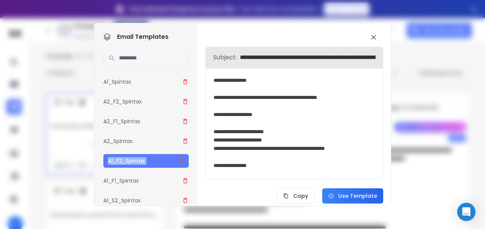
copy div "A1_F2_Spintax"
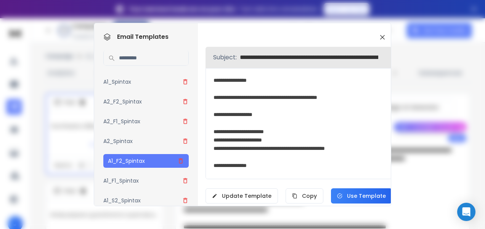
click at [270, 114] on div "**********" at bounding box center [289, 115] width 153 height 8
drag, startPoint x: 212, startPoint y: 98, endPoint x: 351, endPoint y: 95, distance: 139.5
click at [351, 95] on div "**********" at bounding box center [293, 124] width 175 height 111
click at [351, 95] on div "**********" at bounding box center [289, 97] width 153 height 8
click at [350, 95] on div "**********" at bounding box center [289, 97] width 153 height 8
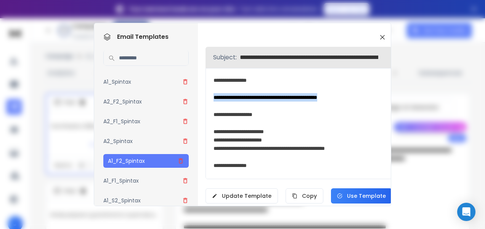
click at [348, 96] on div "**********" at bounding box center [289, 97] width 153 height 8
copy div "**********"
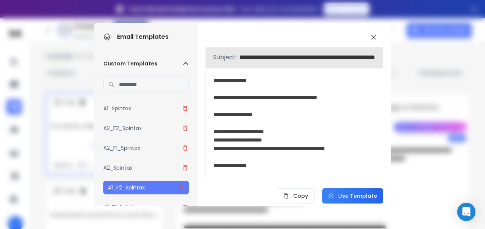
click at [120, 111] on h3 "A1_Spintax" at bounding box center [117, 109] width 28 height 8
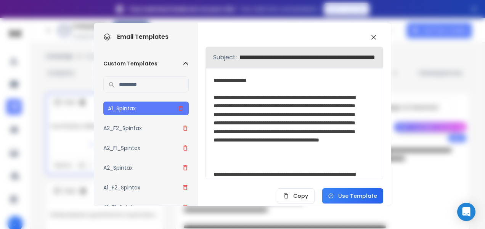
click at [135, 112] on h3 "A2_F2_Spintax" at bounding box center [122, 109] width 28 height 8
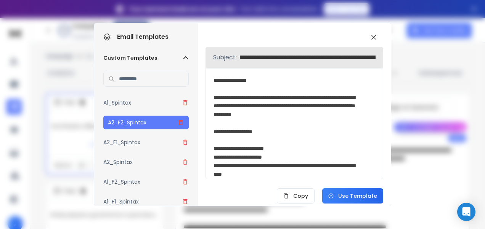
scroll to position [0, 0]
click at [139, 187] on div "A1_F2_Spintax" at bounding box center [146, 182] width 86 height 14
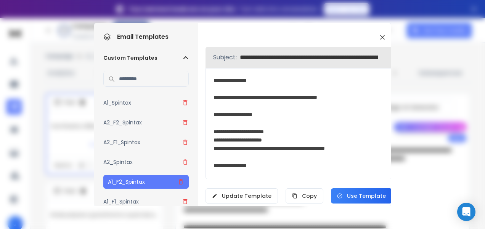
click at [253, 96] on div "**********" at bounding box center [289, 97] width 153 height 8
copy div "**********"
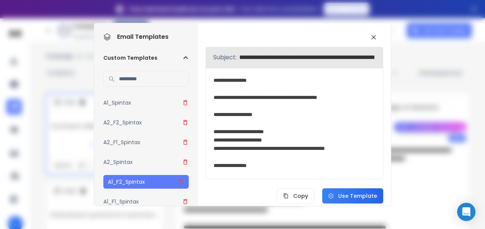
click at [141, 100] on div "A1_Spintax" at bounding box center [146, 103] width 86 height 8
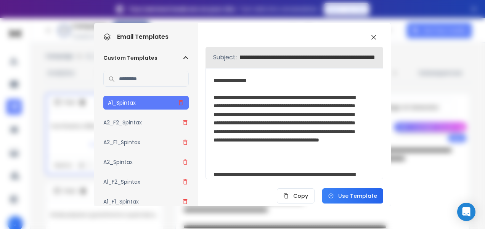
scroll to position [0, 89]
click at [133, 107] on h3 "A2_F2_Spintax" at bounding box center [122, 103] width 28 height 8
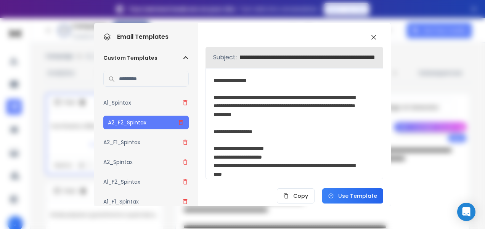
click at [131, 107] on h3 "A2_F1_Spintax" at bounding box center [117, 103] width 28 height 8
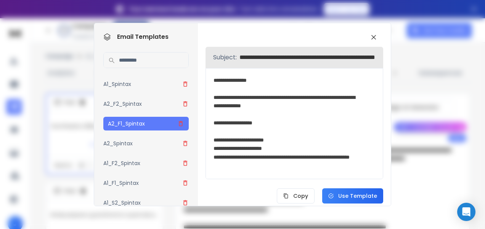
scroll to position [29, 0]
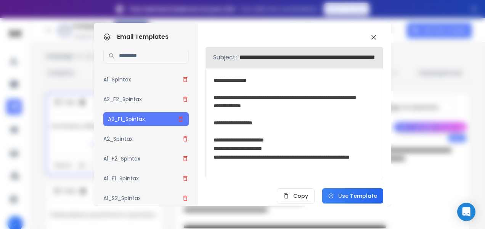
click at [131, 83] on h3 "A2_Spintax" at bounding box center [117, 80] width 28 height 8
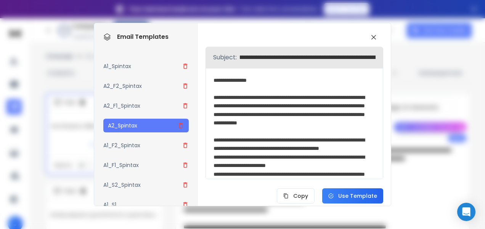
scroll to position [43, 0]
click at [134, 149] on div "A1_F2_Spintax" at bounding box center [146, 145] width 86 height 14
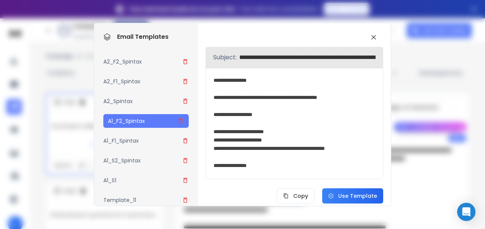
scroll to position [67, 0]
click at [131, 45] on h3 "A1_F1_Spintax" at bounding box center [117, 42] width 28 height 8
type input "**********"
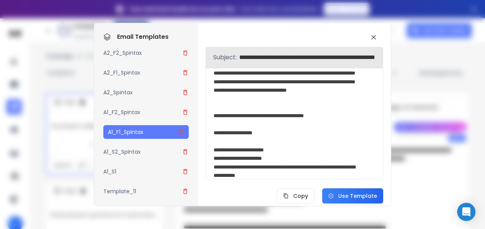
scroll to position [0, 136]
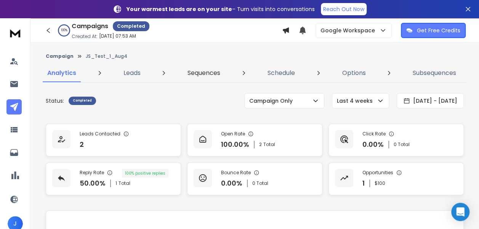
click at [217, 74] on p "Sequences" at bounding box center [204, 73] width 33 height 9
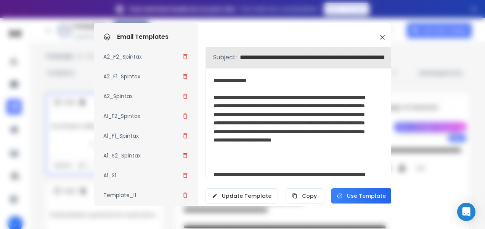
scroll to position [73, 0]
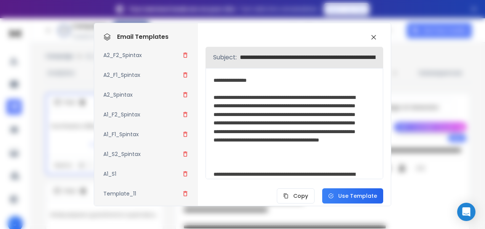
click at [135, 128] on div "A1_F1_Spintax" at bounding box center [146, 135] width 86 height 14
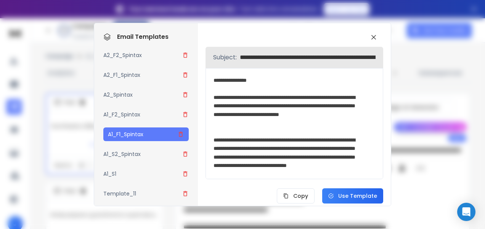
click at [135, 159] on div "A1_S2_Spintax" at bounding box center [146, 155] width 86 height 14
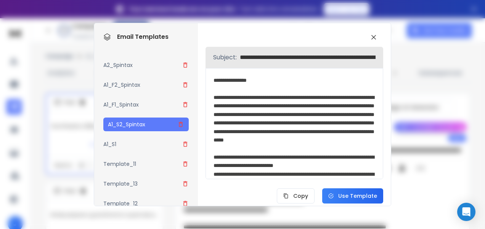
scroll to position [103, 0]
click at [136, 9] on div "A1_S1" at bounding box center [146, 6] width 86 height 8
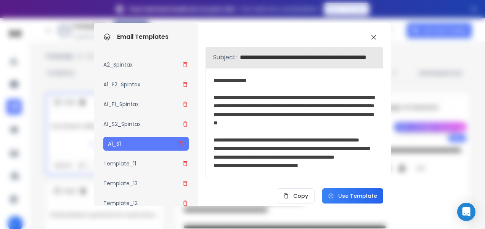
click at [136, 158] on div "Template_11" at bounding box center [146, 164] width 86 height 14
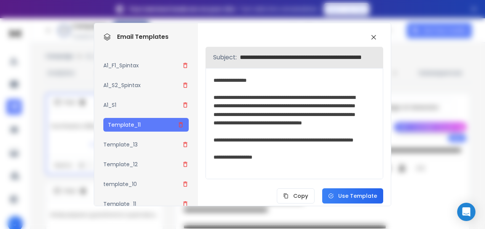
scroll to position [143, 0]
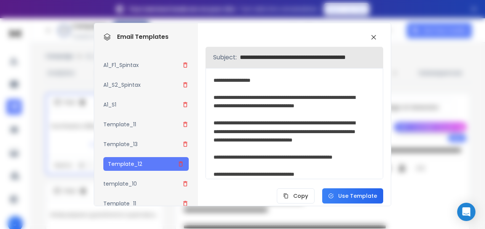
click at [138, 179] on div "template_10" at bounding box center [146, 184] width 86 height 14
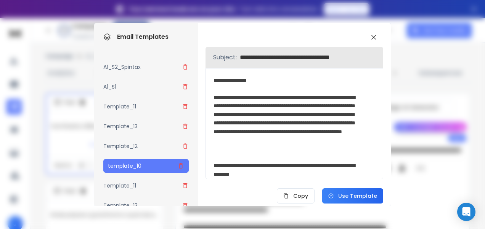
scroll to position [161, 0]
click at [138, 180] on div "Template_11" at bounding box center [146, 185] width 86 height 14
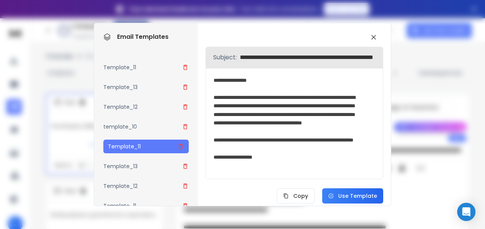
scroll to position [200, 0]
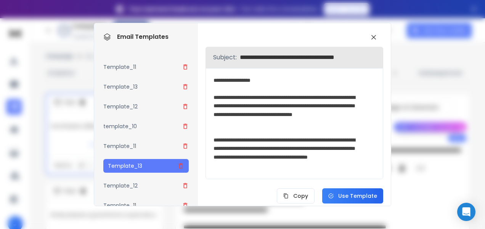
click at [130, 173] on div "A1_Spintax A2_F2_Spintax A2_F1_Spintax A2_Spintax A1_F2_Spintax A1_F1_Spintax A…" at bounding box center [146, 156] width 86 height 509
click at [130, 180] on div "Template_12" at bounding box center [146, 186] width 86 height 14
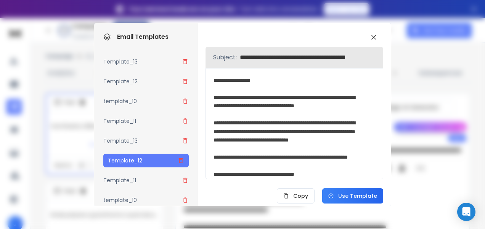
scroll to position [230, 0]
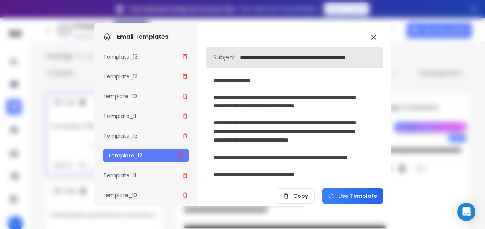
click at [130, 180] on div "Template_11" at bounding box center [146, 176] width 86 height 14
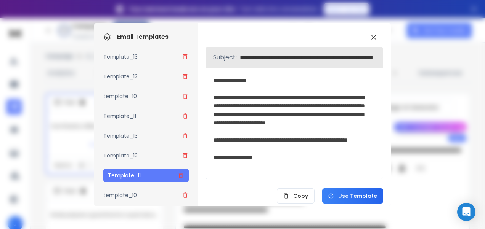
click at [127, 189] on div "template_10" at bounding box center [146, 196] width 86 height 14
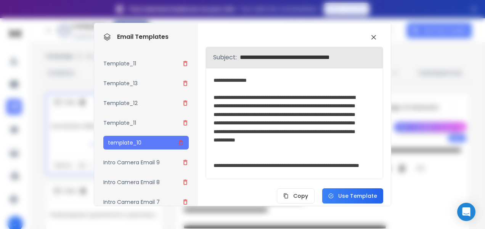
scroll to position [283, 0]
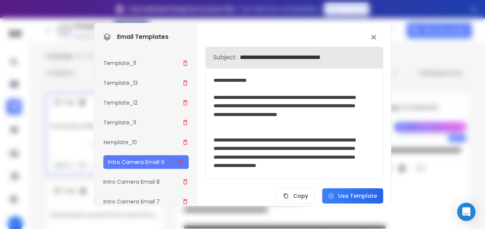
click at [132, 173] on div "A1_Spintax A2_F2_Spintax A2_F1_Spintax A2_Spintax A1_F2_Spintax A1_F1_Spintax A…" at bounding box center [146, 73] width 86 height 509
click at [132, 177] on div "Intro Camera Email 8" at bounding box center [146, 182] width 86 height 14
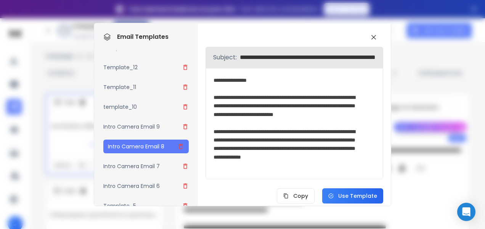
scroll to position [319, 0]
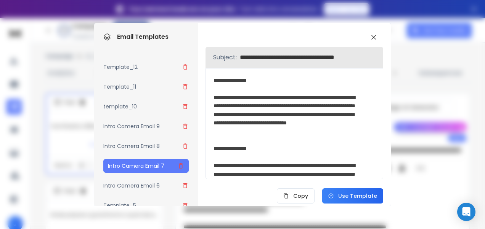
click at [135, 181] on div "Intro Camera Email 6" at bounding box center [146, 186] width 86 height 14
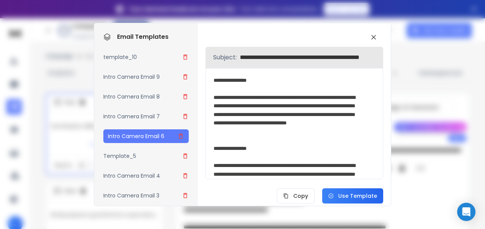
scroll to position [369, 0]
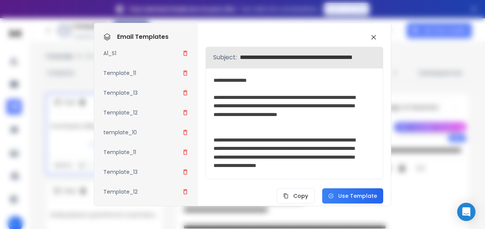
scroll to position [0, 0]
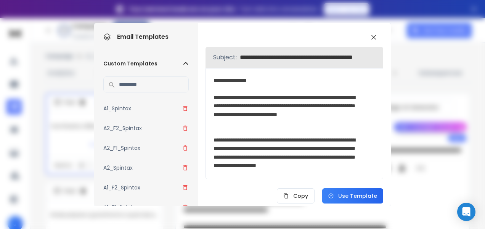
click at [131, 112] on h3 "A2_F2_Spintax" at bounding box center [117, 109] width 28 height 8
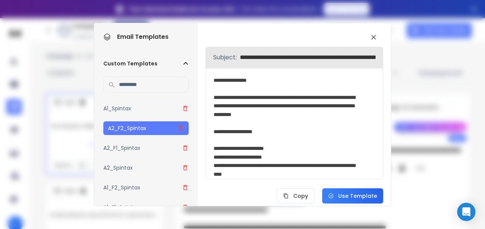
click at [136, 104] on div "A1_Spintax" at bounding box center [146, 109] width 86 height 14
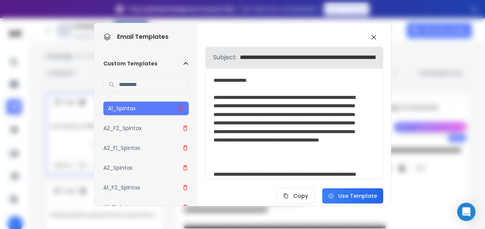
click at [136, 112] on h3 "A2_F2_Spintax" at bounding box center [122, 109] width 28 height 8
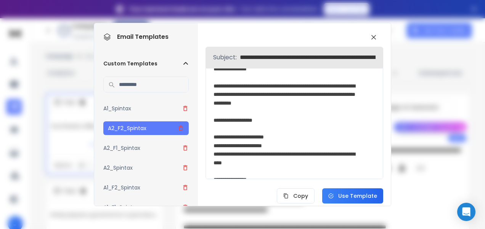
scroll to position [12, 0]
click at [138, 104] on div "A1_Spintax" at bounding box center [146, 109] width 86 height 14
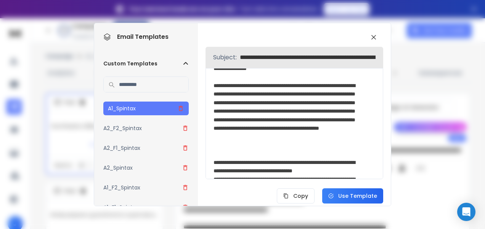
scroll to position [0, 0]
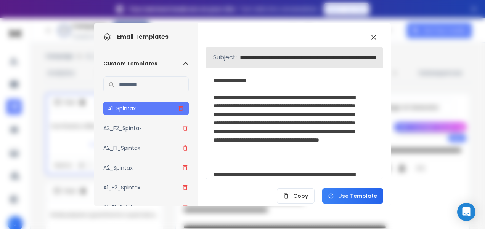
click at [136, 112] on h3 "A2_F2_Spintax" at bounding box center [122, 109] width 28 height 8
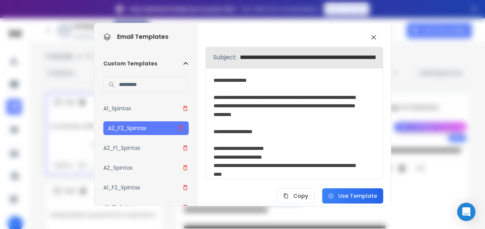
click at [131, 112] on h3 "A2_F1_Spintax" at bounding box center [117, 109] width 28 height 8
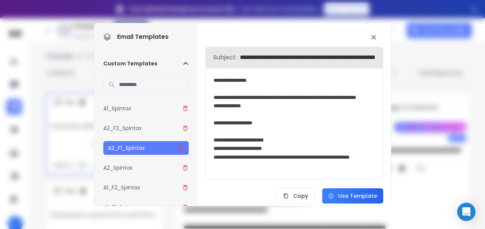
click at [133, 112] on div "A2_Spintax" at bounding box center [146, 109] width 86 height 8
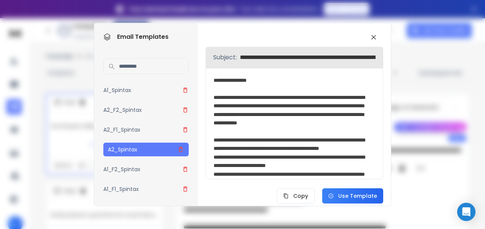
scroll to position [19, 0]
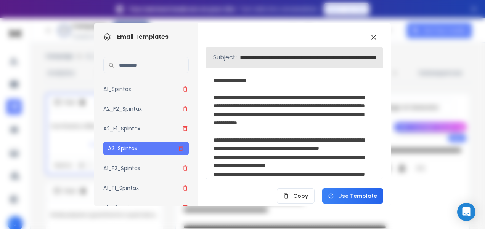
click at [131, 93] on h3 "A1_F2_Spintax" at bounding box center [117, 89] width 28 height 8
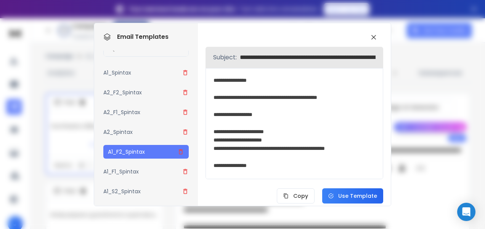
scroll to position [37, 0]
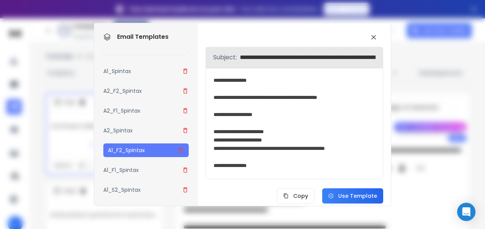
click at [131, 75] on h3 "A1_F1_Spintax" at bounding box center [117, 71] width 28 height 8
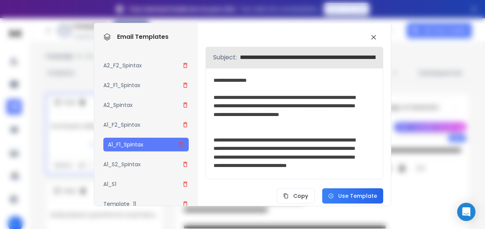
scroll to position [65, 0]
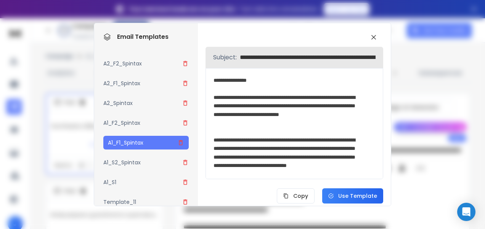
click at [133, 168] on div "A1_S2_Spintax" at bounding box center [146, 163] width 86 height 14
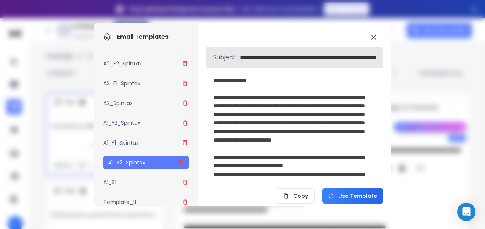
click at [133, 48] on div "A1_S1" at bounding box center [146, 44] width 86 height 8
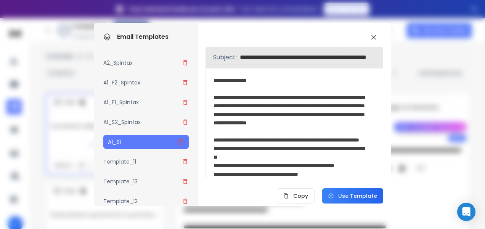
scroll to position [107, 0]
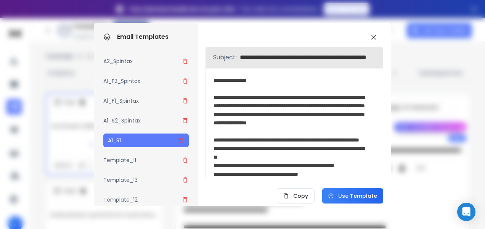
click at [127, 6] on h3 "Template_11" at bounding box center [117, 2] width 28 height 8
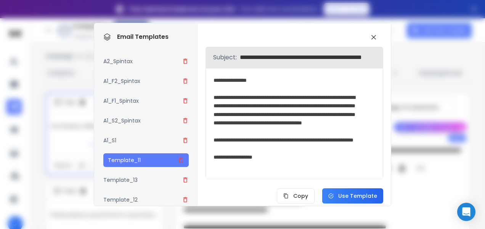
click at [125, 6] on h3 "Template_13" at bounding box center [117, 2] width 28 height 8
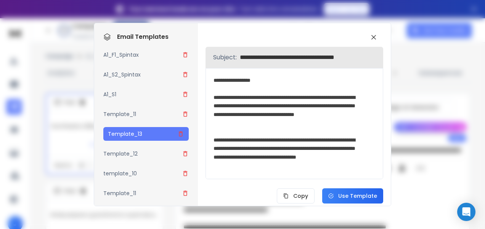
scroll to position [153, 0]
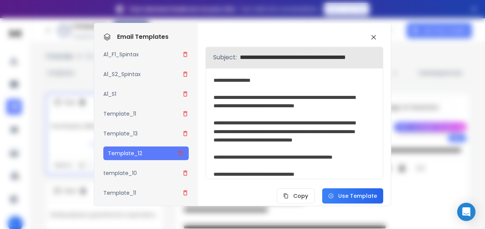
click at [126, 165] on div "A1_Spintax A2_F2_Spintax A2_F1_Spintax A2_Spintax A1_F2_Spintax A1_F1_Spintax A…" at bounding box center [146, 203] width 86 height 509
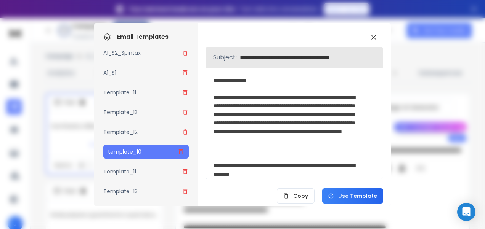
scroll to position [175, 0]
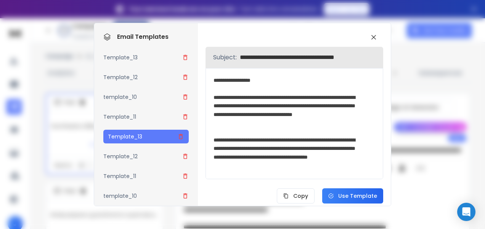
scroll to position [230, 0]
click at [127, 188] on div "A1_Spintax A2_F2_Spintax A2_F1_Spintax A2_Spintax A1_F2_Spintax A1_F1_Spintax A…" at bounding box center [146, 126] width 86 height 509
click at [127, 191] on div "template_10" at bounding box center [146, 196] width 86 height 14
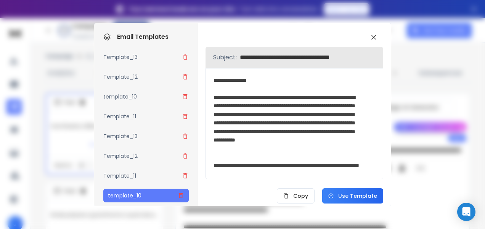
click at [126, 165] on div "A1_Spintax A2_F2_Spintax A2_F1_Spintax A2_Spintax A1_F2_Spintax A1_F1_Spintax A…" at bounding box center [146, 126] width 86 height 509
click at [126, 169] on div "Template_11" at bounding box center [146, 176] width 86 height 14
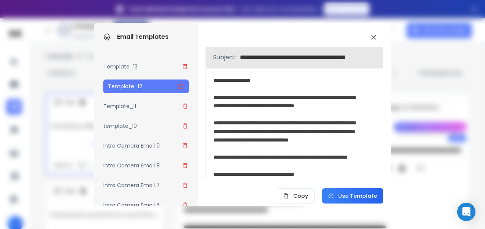
scroll to position [300, 0]
click at [128, 155] on div "A1_Spintax A2_F2_Spintax A2_F1_Spintax A2_Spintax A1_F2_Spintax A1_F1_Spintax A…" at bounding box center [146, 56] width 86 height 509
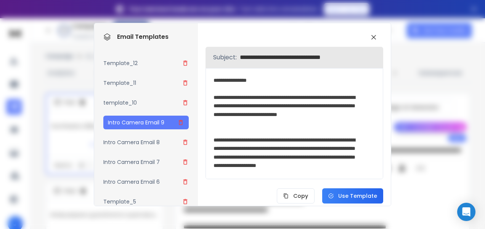
scroll to position [324, 0]
click at [137, 146] on div "Intro Camera Email 8" at bounding box center [146, 142] width 86 height 14
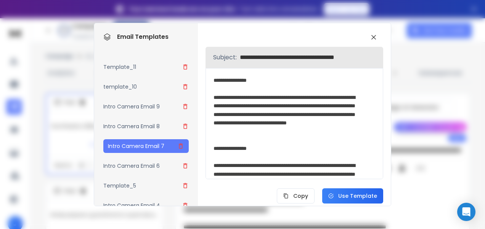
scroll to position [341, 0]
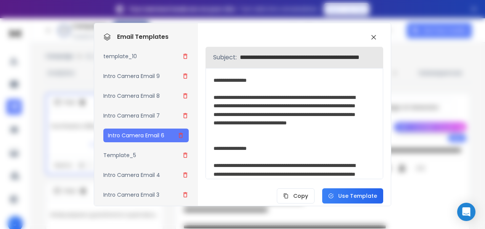
scroll to position [371, 0]
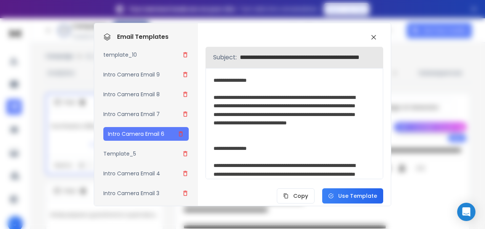
click at [135, 148] on div "Template_5" at bounding box center [146, 154] width 86 height 14
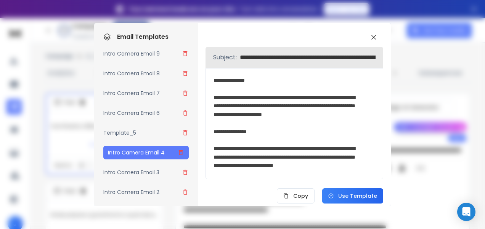
scroll to position [393, 0]
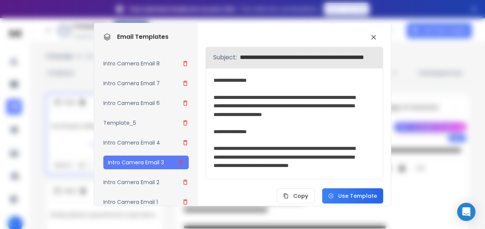
scroll to position [411, 0]
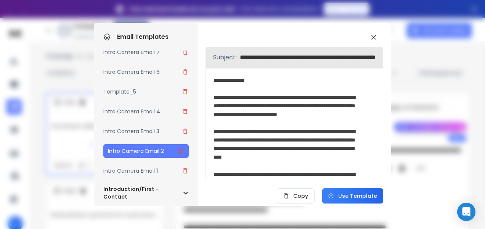
scroll to position [435, 0]
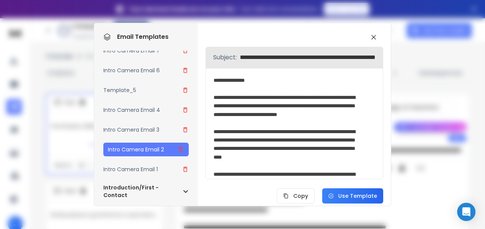
type input "**********"
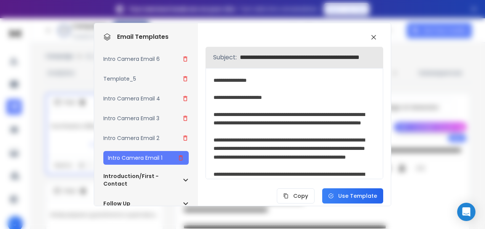
scroll to position [446, 0]
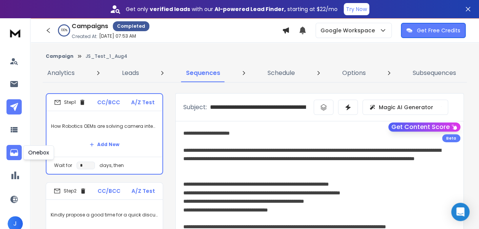
click at [15, 151] on icon at bounding box center [14, 152] width 9 height 9
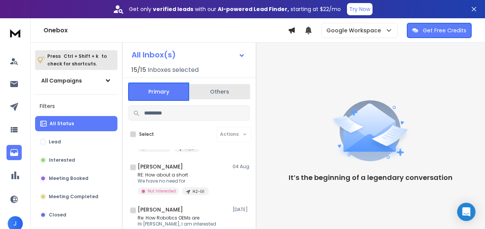
scroll to position [125, 0]
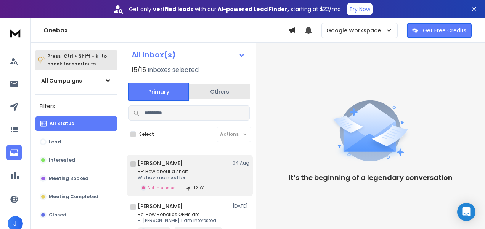
click at [188, 172] on p "RE: How about a short" at bounding box center [173, 172] width 71 height 6
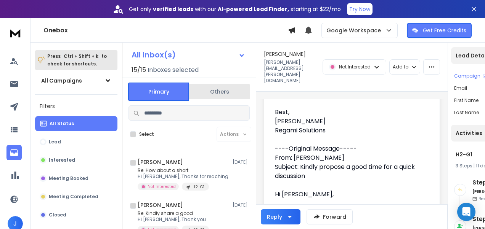
scroll to position [256, 0]
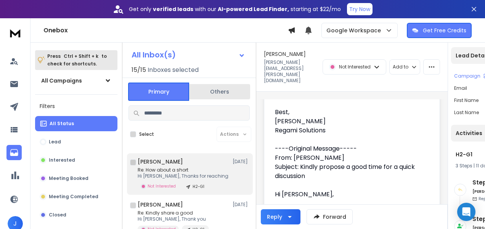
click at [218, 169] on div "Re: How about a short Hi Sophia, Thanks for reaching Not Interested H2-G1" at bounding box center [194, 178] width 112 height 23
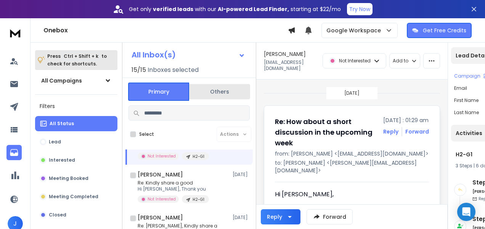
scroll to position [289, 0]
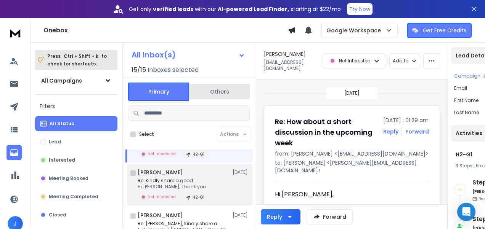
click at [212, 178] on div "Re: Kindly share a good Hi Alison Jospeh, Thank you Not Interested H2-G1" at bounding box center [194, 189] width 112 height 23
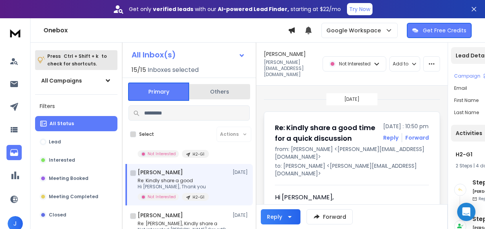
scroll to position [0, 0]
click at [291, 123] on h1 "Re: Kindly share a good time for a quick discussion" at bounding box center [327, 133] width 104 height 21
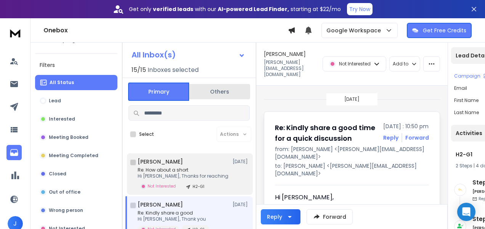
scroll to position [256, 0]
click at [178, 163] on h1 "Emma Patterson" at bounding box center [160, 163] width 45 height 8
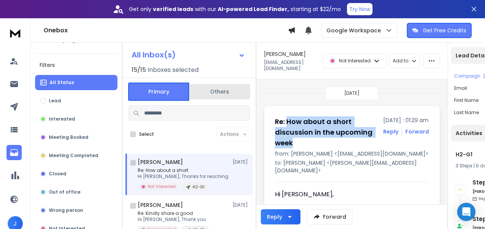
drag, startPoint x: 287, startPoint y: 115, endPoint x: 304, endPoint y: 133, distance: 25.1
click at [304, 133] on h1 "Re: How about a short discussion in the upcoming week" at bounding box center [327, 133] width 104 height 32
copy h1 "How about a short discussion in the upcoming week"
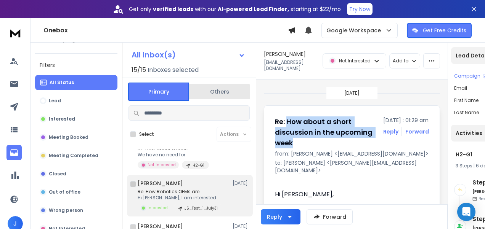
scroll to position [116, 0]
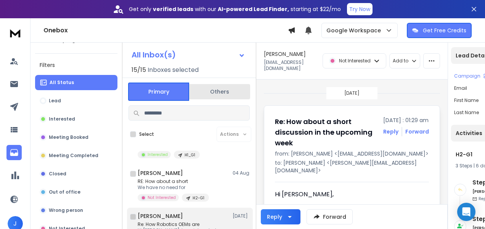
click at [204, 183] on p "RE: How about a short" at bounding box center [173, 182] width 71 height 6
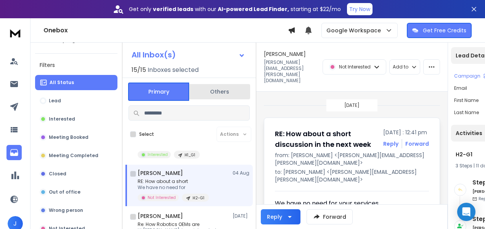
click at [300, 129] on h1 "RE: How about a short discussion in the next week" at bounding box center [327, 139] width 104 height 21
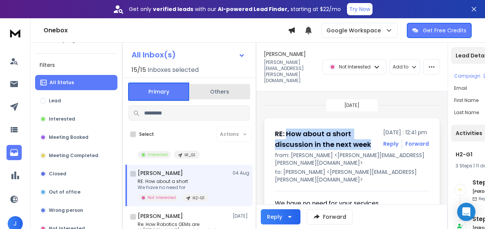
drag, startPoint x: 286, startPoint y: 113, endPoint x: 376, endPoint y: 121, distance: 90.3
click at [376, 129] on div "RE: How about a short discussion in the next week 4 August 2025 : 12:41 pm Repl…" at bounding box center [352, 139] width 154 height 21
copy h1 "How about a short discussion in the next week"
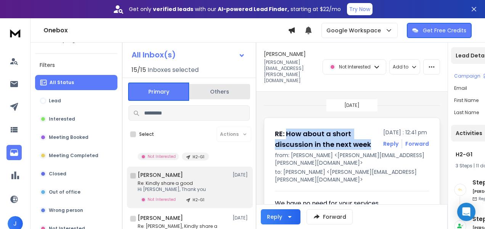
scroll to position [289, 0]
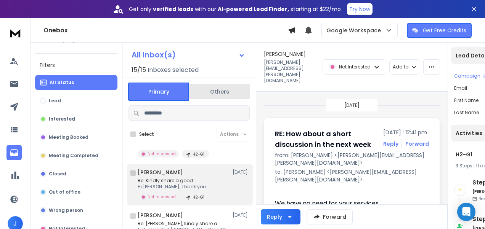
click at [199, 174] on div "Andreas Sig Pedersen 28 Jul" at bounding box center [194, 173] width 112 height 8
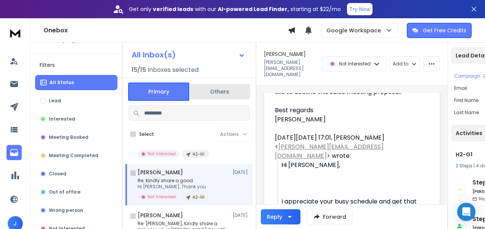
scroll to position [161, 0]
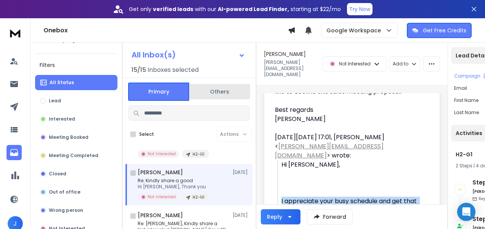
drag, startPoint x: 281, startPoint y: 178, endPoint x: 340, endPoint y: 188, distance: 59.9
copy blockquote "I appreciate your busy schedule and get that you might be swamped"
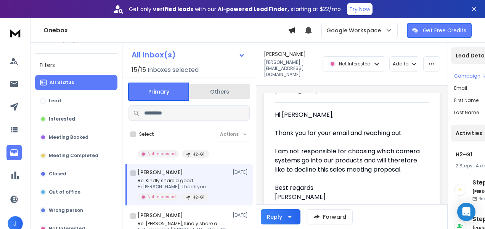
scroll to position [0, 0]
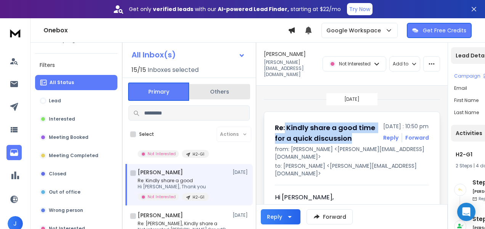
drag, startPoint x: 286, startPoint y: 119, endPoint x: 358, endPoint y: 130, distance: 72.5
click at [358, 130] on h1 "Re: Kindly share a good time for a quick discussion" at bounding box center [327, 133] width 104 height 21
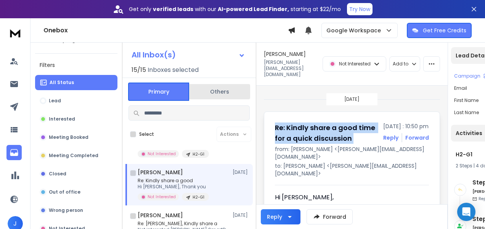
click at [358, 130] on h1 "Re: Kindly share a good time for a quick discussion" at bounding box center [327, 133] width 104 height 21
click at [355, 131] on h1 "Re: Kindly share a good time for a quick discussion" at bounding box center [327, 133] width 104 height 21
click at [288, 123] on h1 "Re: Kindly share a good time for a quick discussion" at bounding box center [327, 133] width 104 height 21
drag, startPoint x: 288, startPoint y: 118, endPoint x: 354, endPoint y: 132, distance: 67.8
click at [354, 132] on h1 "Re: Kindly share a good time for a quick discussion" at bounding box center [327, 133] width 104 height 21
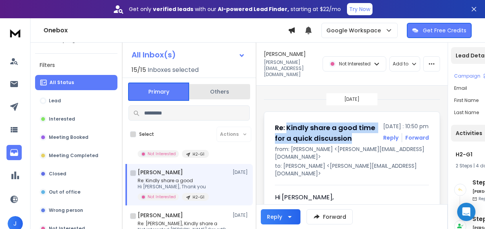
copy h1 "Kindly share a good time for a quick discussion"
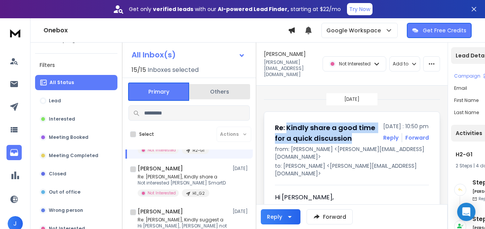
scroll to position [335, 0]
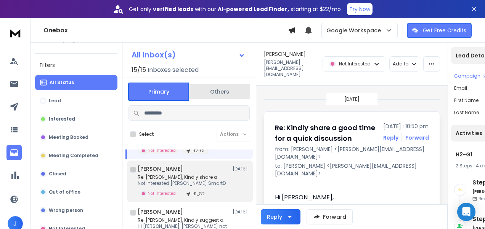
click at [208, 168] on div "Michael Perreault 28 Jul" at bounding box center [194, 169] width 112 height 8
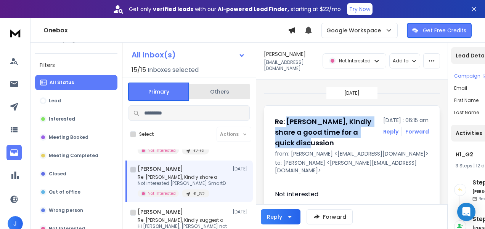
drag, startPoint x: 287, startPoint y: 116, endPoint x: 335, endPoint y: 138, distance: 53.0
click at [335, 138] on h1 "Re: Michael, Kindly share a good time for a quick discussion" at bounding box center [327, 133] width 104 height 32
copy h1 "Michael, Kindly share a good time for a quick discussion"
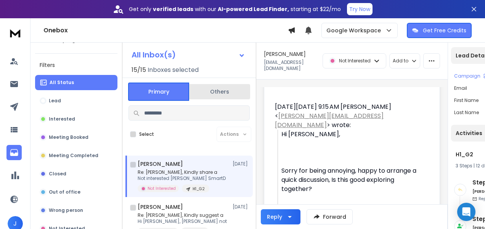
scroll to position [151, 0]
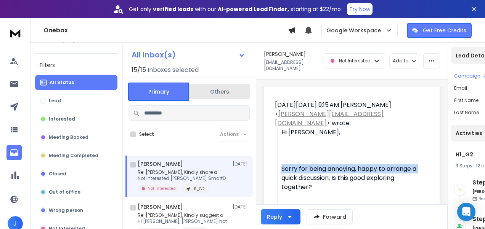
drag, startPoint x: 281, startPoint y: 145, endPoint x: 419, endPoint y: 146, distance: 137.6
copy blockquote "Sorry for being annoying, happy to arrange a quick"
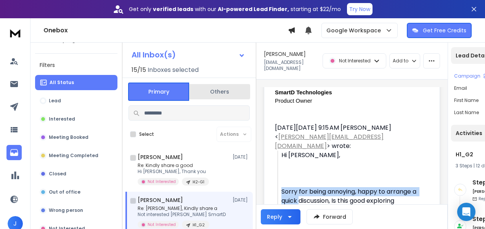
scroll to position [302, 0]
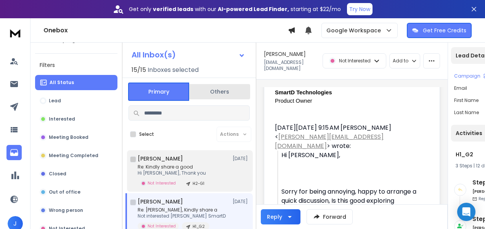
click at [183, 158] on h1 "Andreas Sig Pedersen" at bounding box center [160, 159] width 45 height 8
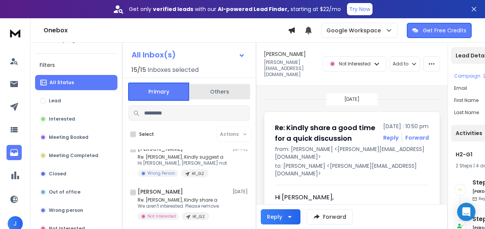
scroll to position [404, 0]
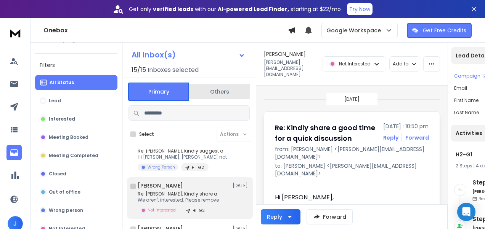
click at [201, 191] on div "Alex Shahla 25 Jul Re: Alex, Kindly share a We aren't interested. Please remove…" at bounding box center [194, 198] width 112 height 32
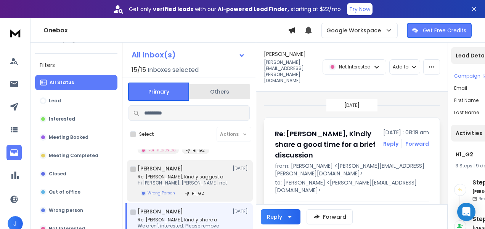
scroll to position [386, 0]
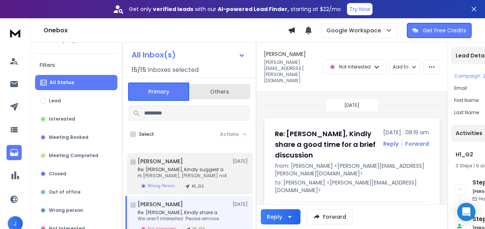
click at [218, 168] on div "Re: Andrew, Kindly suggest a Hi Teresa, Andrew do not Wrong Person H1_G2" at bounding box center [194, 178] width 112 height 23
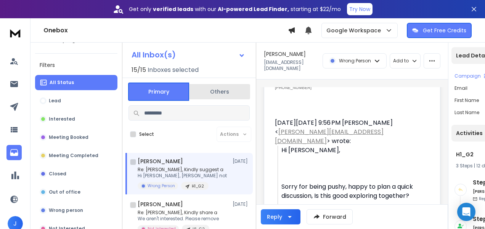
scroll to position [247, 0]
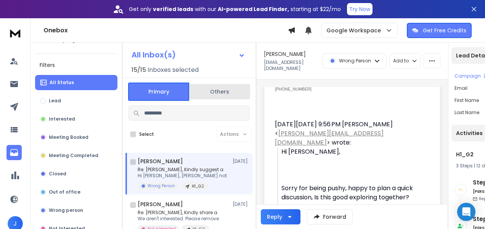
drag, startPoint x: 279, startPoint y: 155, endPoint x: 427, endPoint y: 168, distance: 148.4
copy blockquote "Sorry for being pushy, happy to plan a quick discussion, Is this good exploring…"
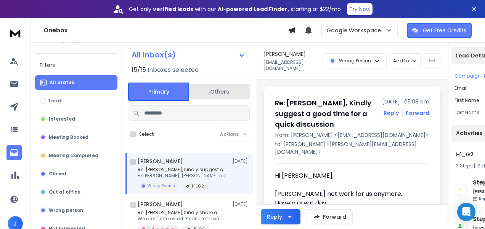
scroll to position [19, 0]
drag, startPoint x: 317, startPoint y: 96, endPoint x: 317, endPoint y: 105, distance: 8.4
click at [317, 105] on h1 "Re: Andrew, Kindly suggest a good time for a quick discussion" at bounding box center [326, 114] width 103 height 32
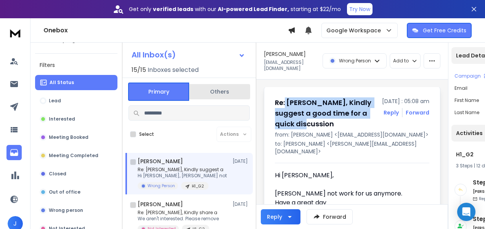
drag, startPoint x: 317, startPoint y: 105, endPoint x: 314, endPoint y: 114, distance: 9.9
click at [314, 114] on h1 "Re: Andrew, Kindly suggest a good time for a quick discussion" at bounding box center [326, 114] width 103 height 32
click at [315, 116] on h1 "Re: Andrew, Kindly suggest a good time for a quick discussion" at bounding box center [326, 114] width 103 height 32
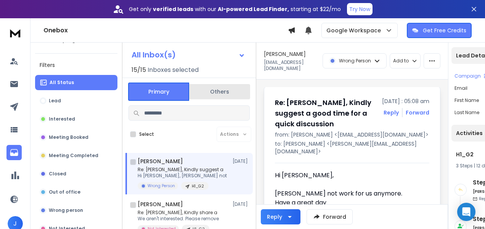
click at [315, 116] on h1 "Re: Andrew, Kindly suggest a good time for a quick discussion" at bounding box center [326, 114] width 103 height 32
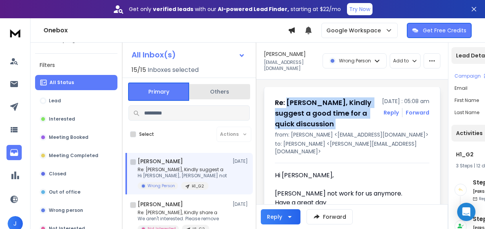
drag, startPoint x: 315, startPoint y: 116, endPoint x: 291, endPoint y: 100, distance: 28.5
click at [291, 100] on h1 "Re: Andrew, Kindly suggest a good time for a quick discussion" at bounding box center [326, 114] width 103 height 32
copy h1 "Andrew, Kindly suggest a good time for a quick discussion"
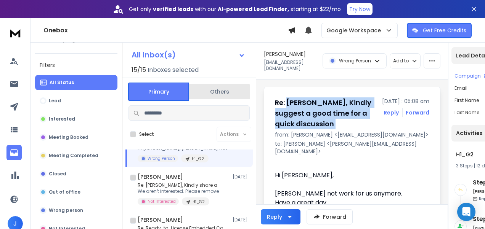
scroll to position [414, 0]
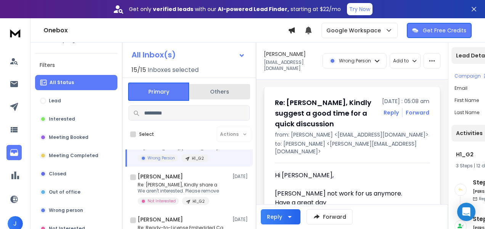
click at [180, 188] on p "We aren't interested. Please remove" at bounding box center [178, 191] width 81 height 6
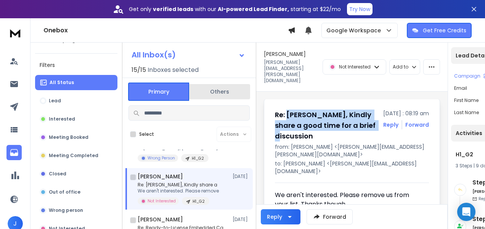
drag, startPoint x: 287, startPoint y: 98, endPoint x: 327, endPoint y: 116, distance: 44.0
click at [327, 116] on h1 "Re: Alex, Kindly share a good time for a brief discussion" at bounding box center [327, 126] width 104 height 32
copy h1 "Alex, Kindly share a good time for a brief discussion"
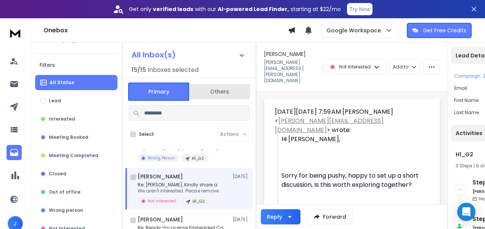
scroll to position [131, 0]
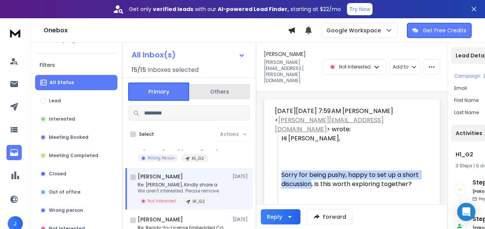
drag, startPoint x: 281, startPoint y: 138, endPoint x: 330, endPoint y: 148, distance: 50.2
copy blockquote "Sorry for being pushy, happy to set up a short discussion"
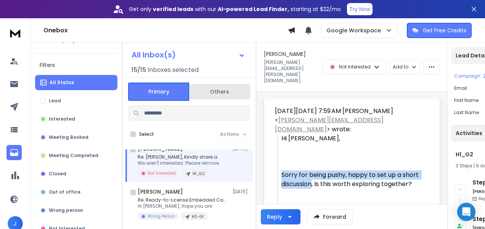
scroll to position [445, 0]
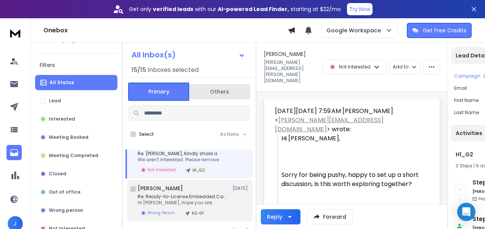
click at [181, 196] on p "Re: Ready-to-License Embedded Cameras for" at bounding box center [183, 197] width 91 height 6
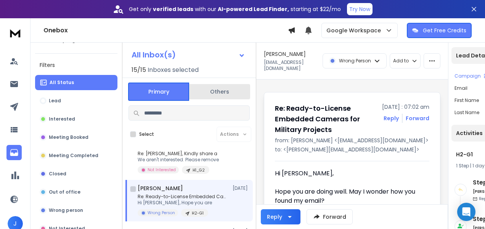
scroll to position [2, 0]
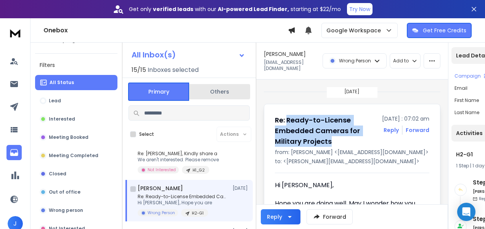
drag, startPoint x: 288, startPoint y: 114, endPoint x: 337, endPoint y: 132, distance: 52.7
click at [337, 132] on h1 "Re: Ready-to-License Embedded Cameras for Military Projects" at bounding box center [326, 131] width 103 height 32
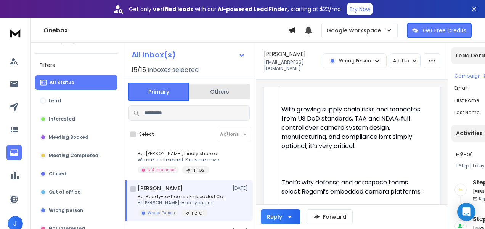
scroll to position [187, 0]
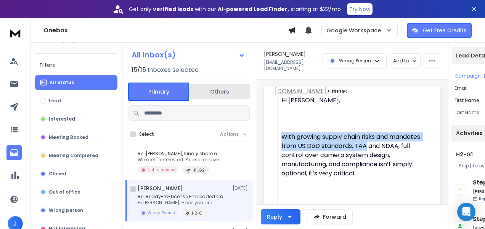
drag, startPoint x: 281, startPoint y: 120, endPoint x: 365, endPoint y: 130, distance: 84.4
